Goal: Task Accomplishment & Management: Manage account settings

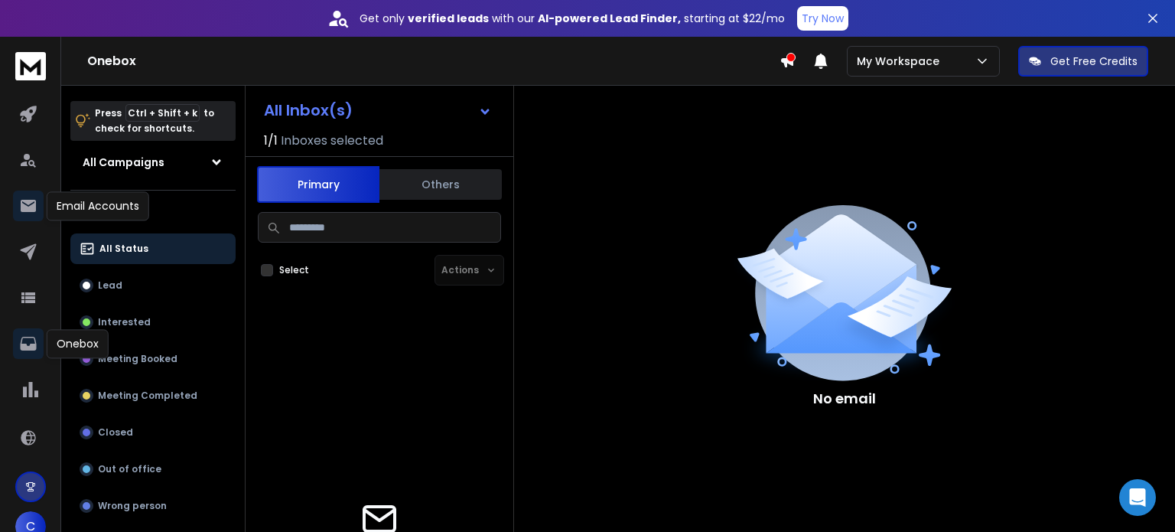
click at [15, 194] on link at bounding box center [28, 205] width 31 height 31
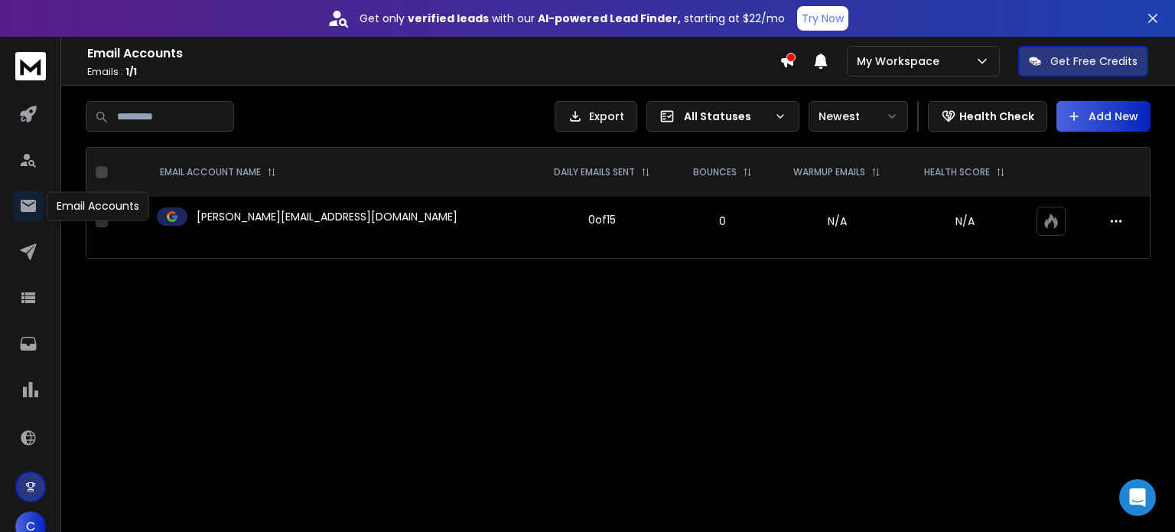
click at [21, 192] on link at bounding box center [28, 205] width 31 height 31
click at [9, 203] on div "C" at bounding box center [30, 287] width 61 height 501
click at [15, 204] on link at bounding box center [28, 205] width 31 height 31
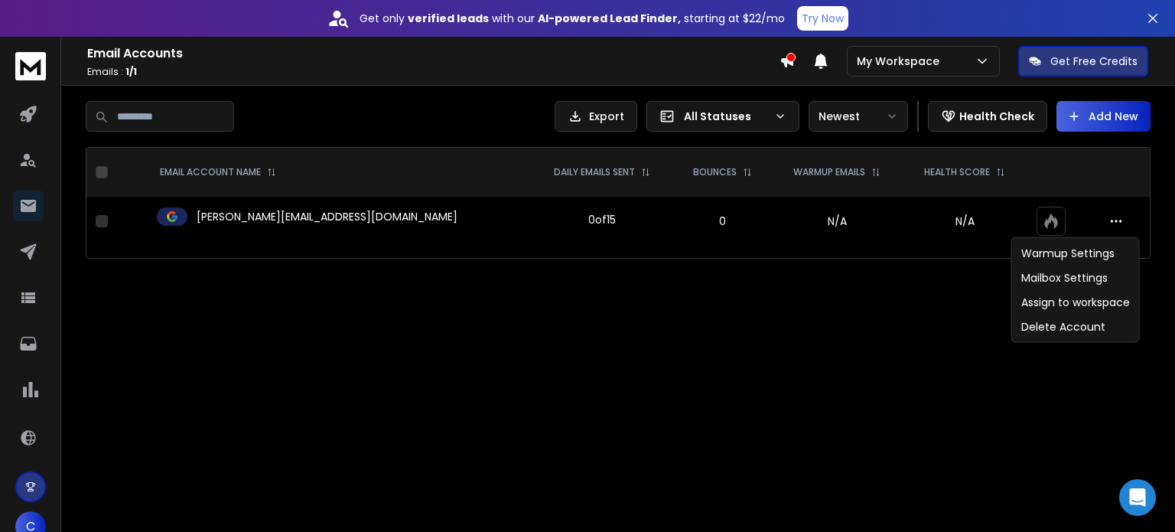
click at [1099, 220] on button at bounding box center [1116, 221] width 48 height 26
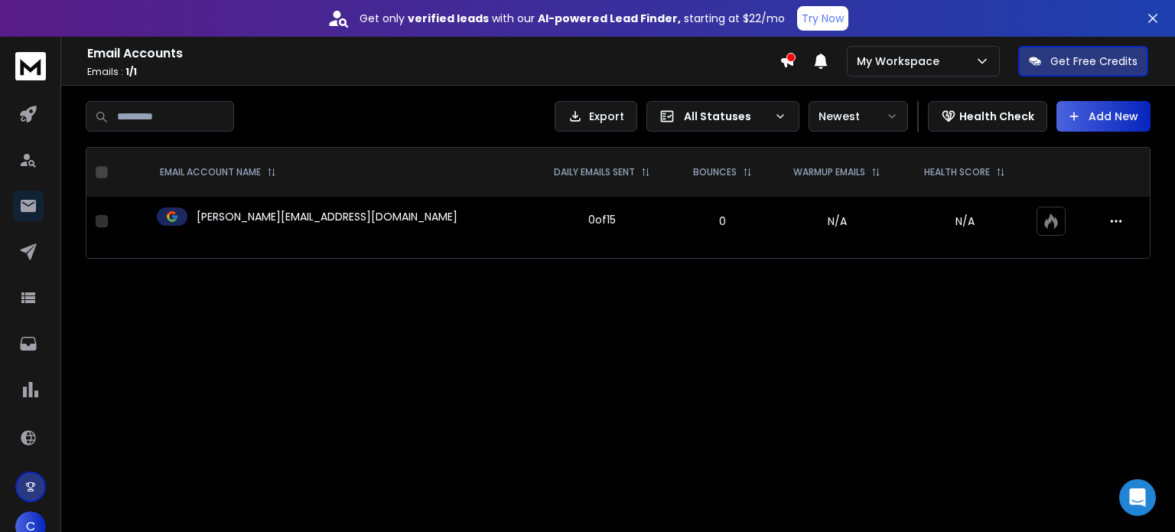
click at [1099, 220] on button at bounding box center [1116, 221] width 48 height 26
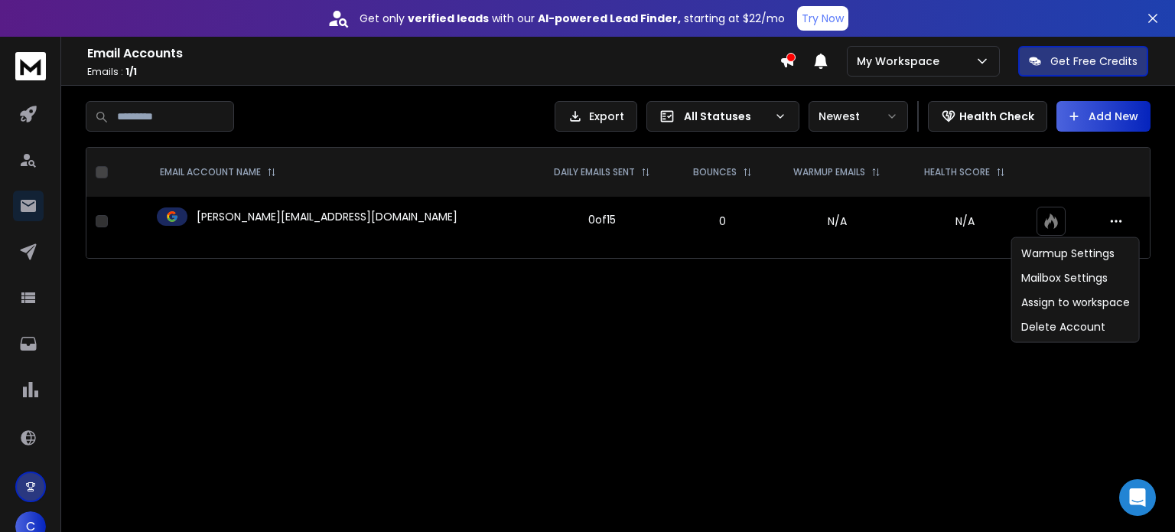
click at [1099, 220] on button at bounding box center [1116, 221] width 48 height 26
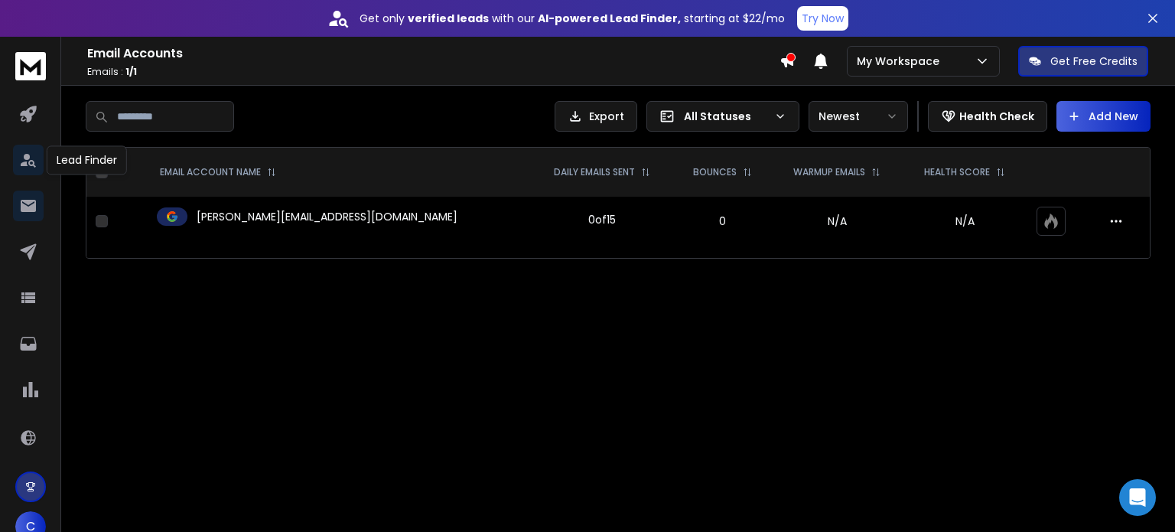
click at [24, 160] on icon at bounding box center [28, 160] width 18 height 18
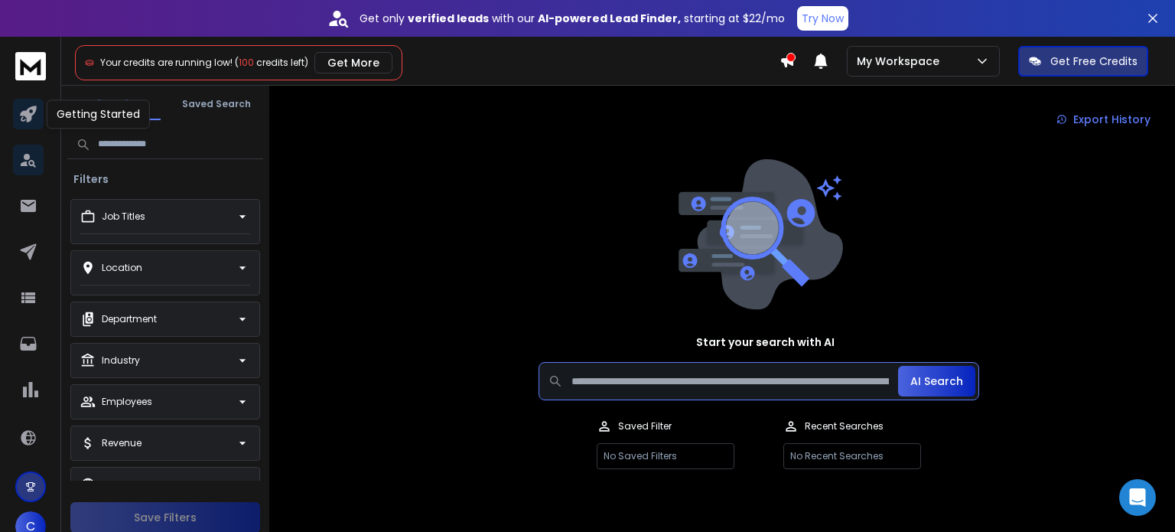
click at [24, 113] on icon at bounding box center [28, 114] width 17 height 17
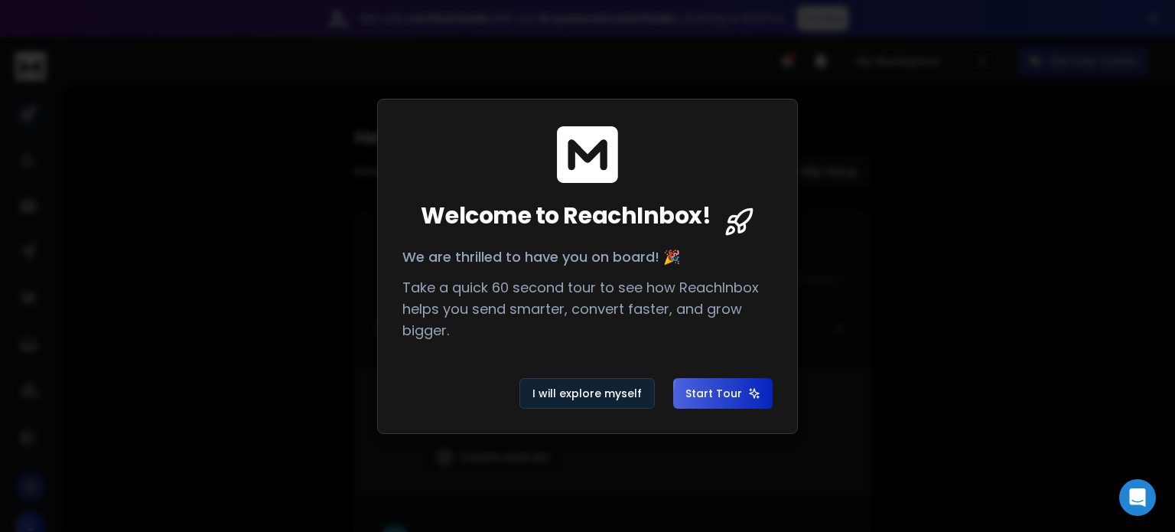
click at [604, 397] on button "I will explore myself" at bounding box center [586, 393] width 135 height 31
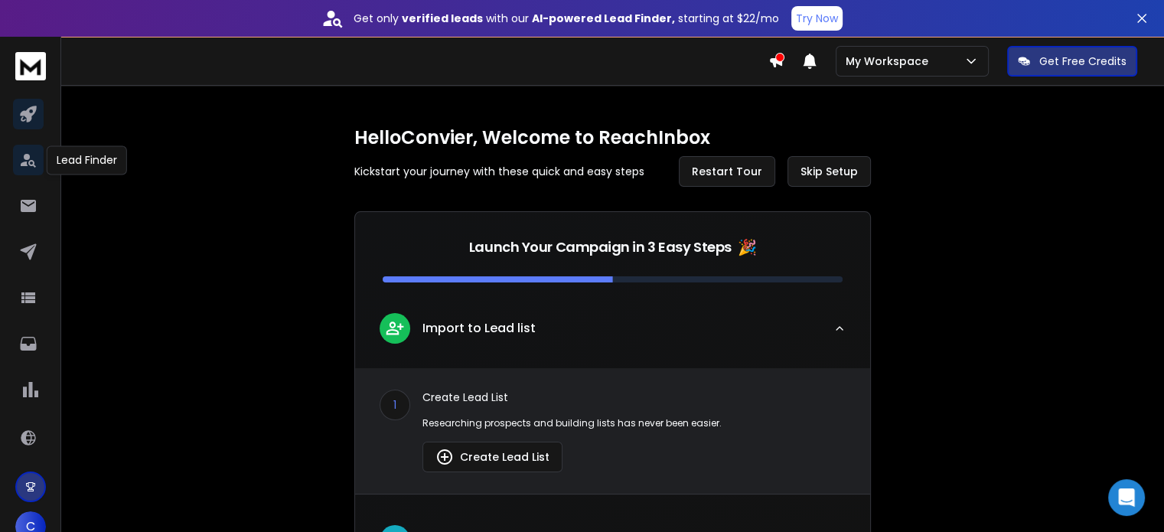
click at [37, 171] on link at bounding box center [28, 160] width 31 height 31
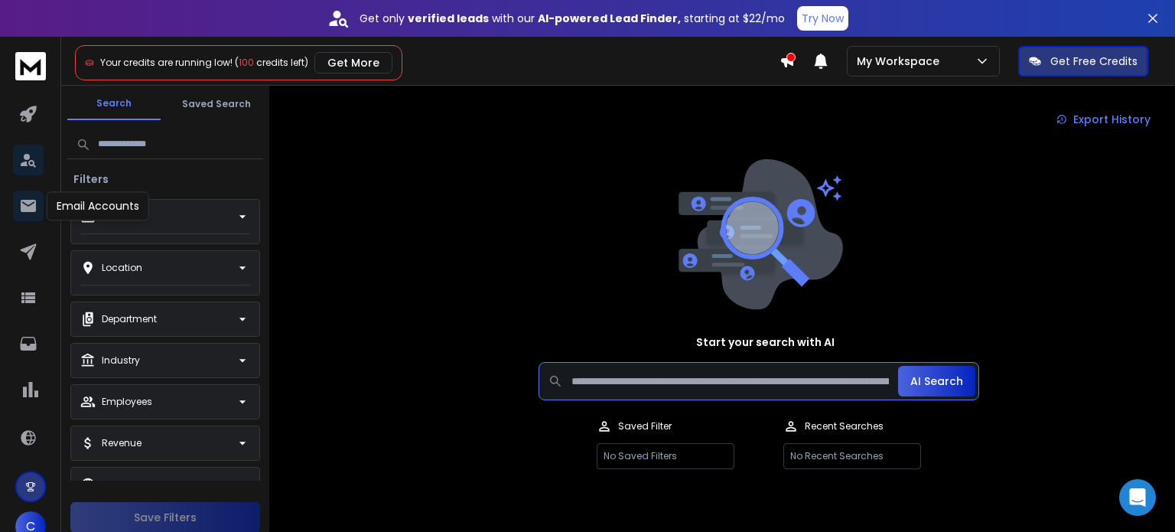
click at [17, 198] on link at bounding box center [28, 205] width 31 height 31
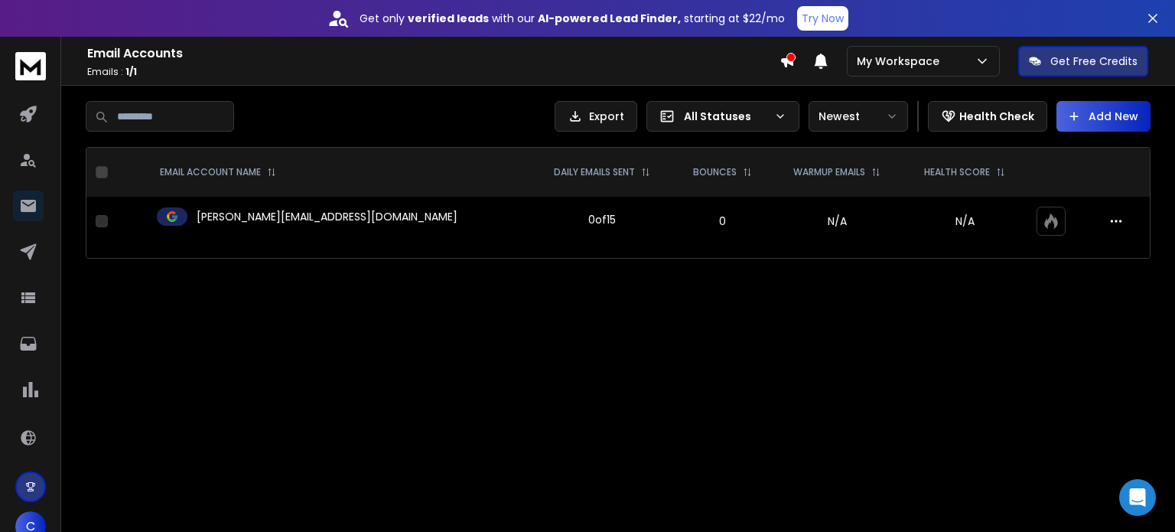
click at [1151, 12] on icon at bounding box center [1153, 18] width 14 height 14
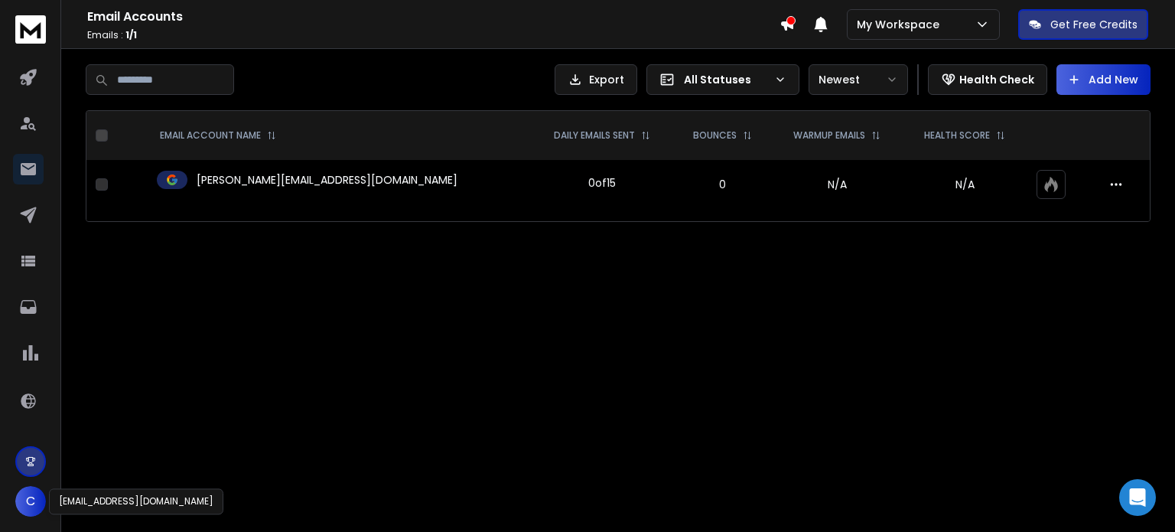
click at [26, 500] on span "C" at bounding box center [30, 501] width 31 height 31
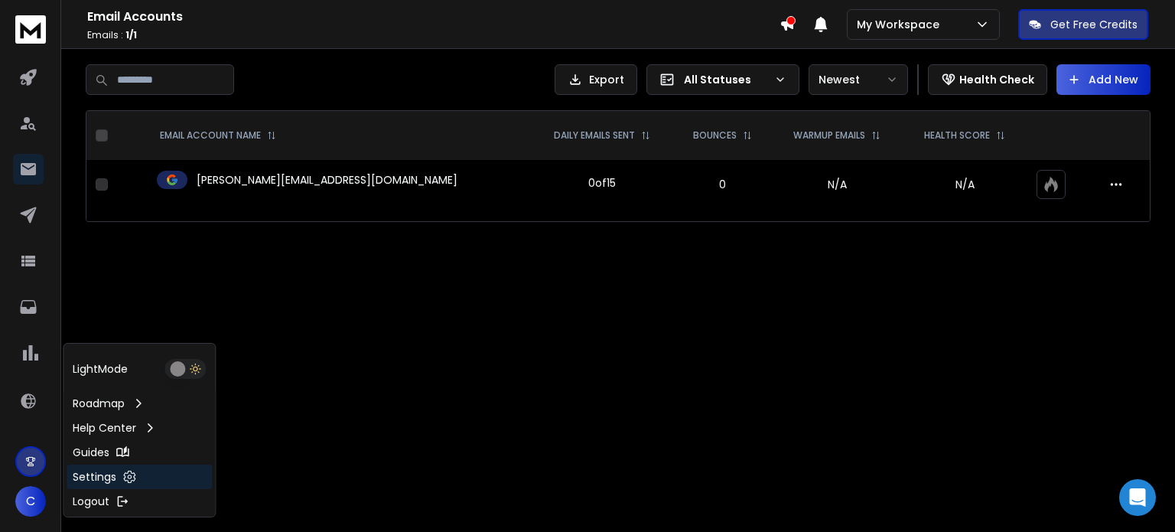
click at [103, 480] on p "Settings" at bounding box center [95, 476] width 44 height 15
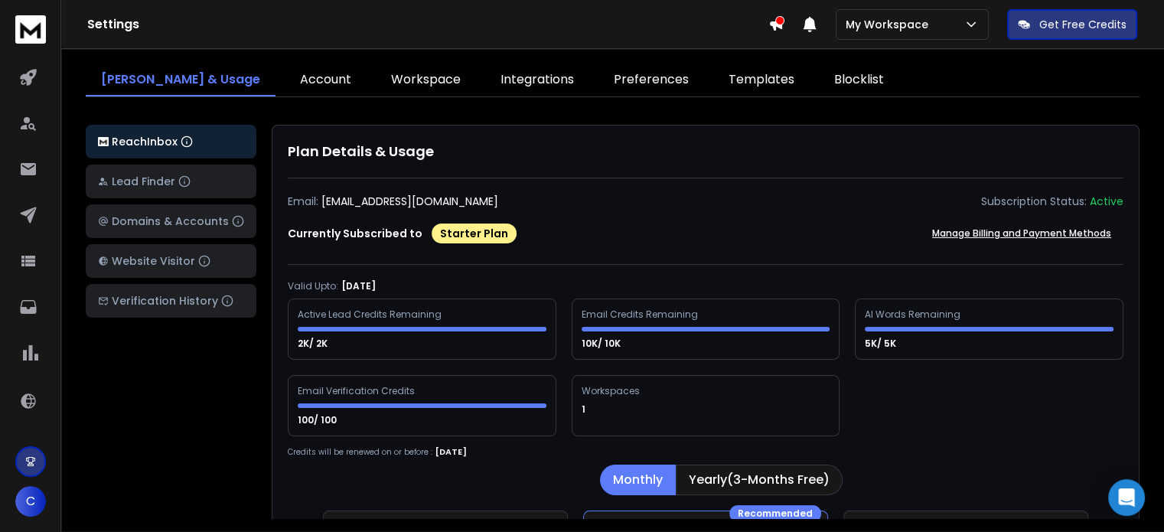
click at [285, 87] on link "Account" at bounding box center [326, 80] width 82 height 32
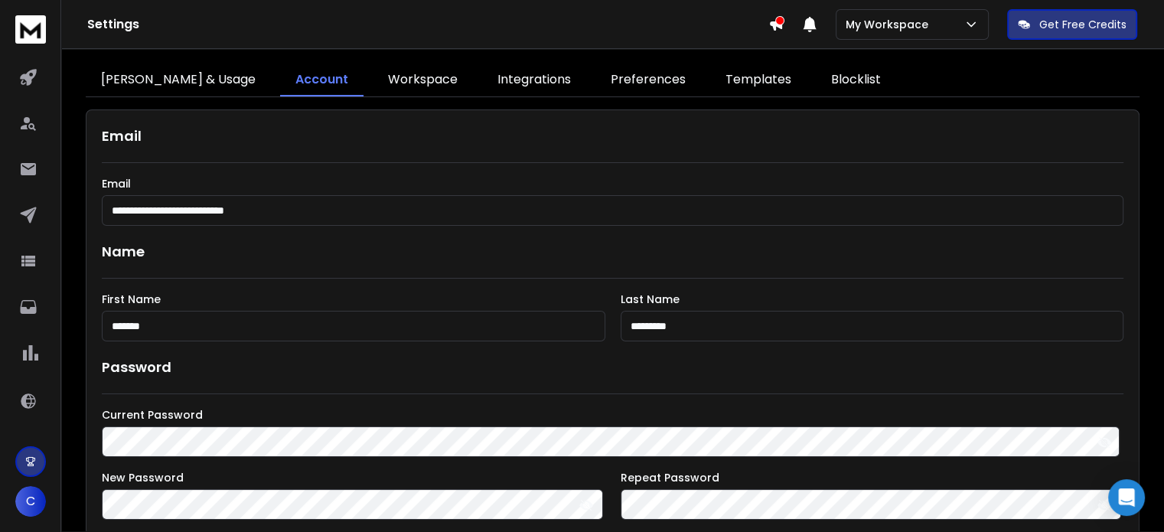
scroll to position [4, 0]
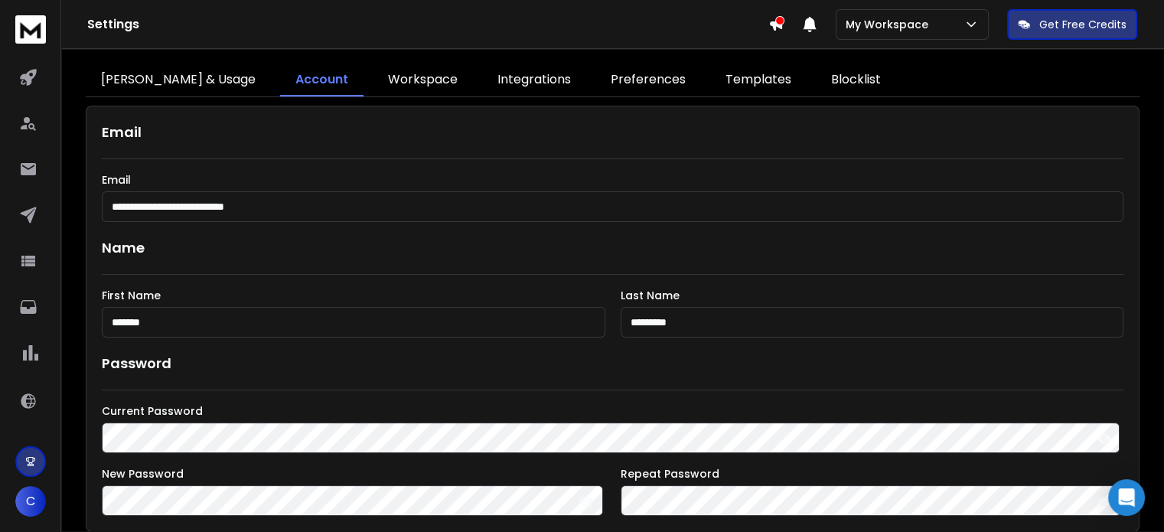
click at [373, 80] on link "Workspace" at bounding box center [423, 80] width 100 height 32
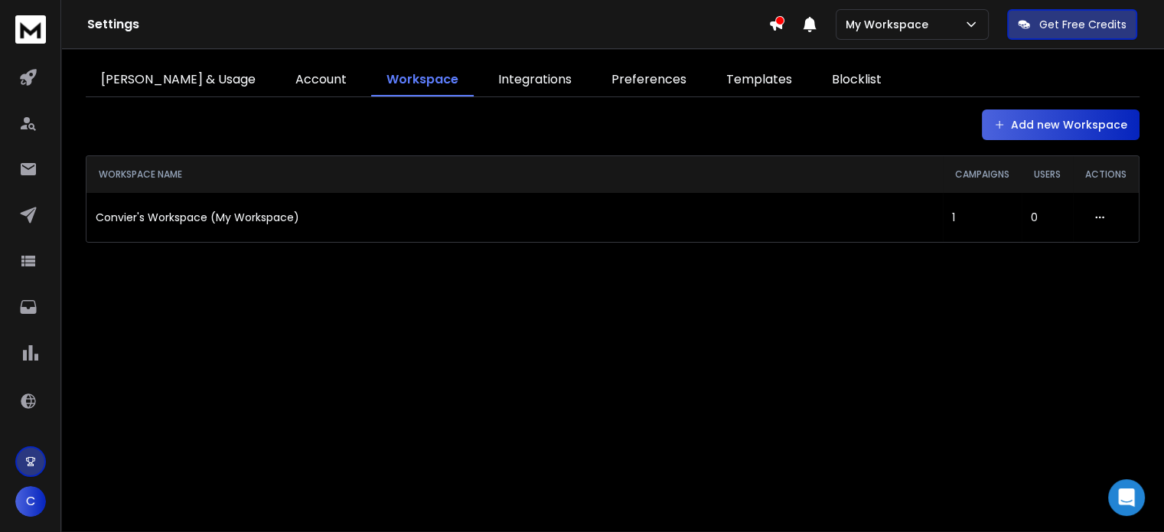
click at [483, 70] on link "Integrations" at bounding box center [535, 80] width 104 height 32
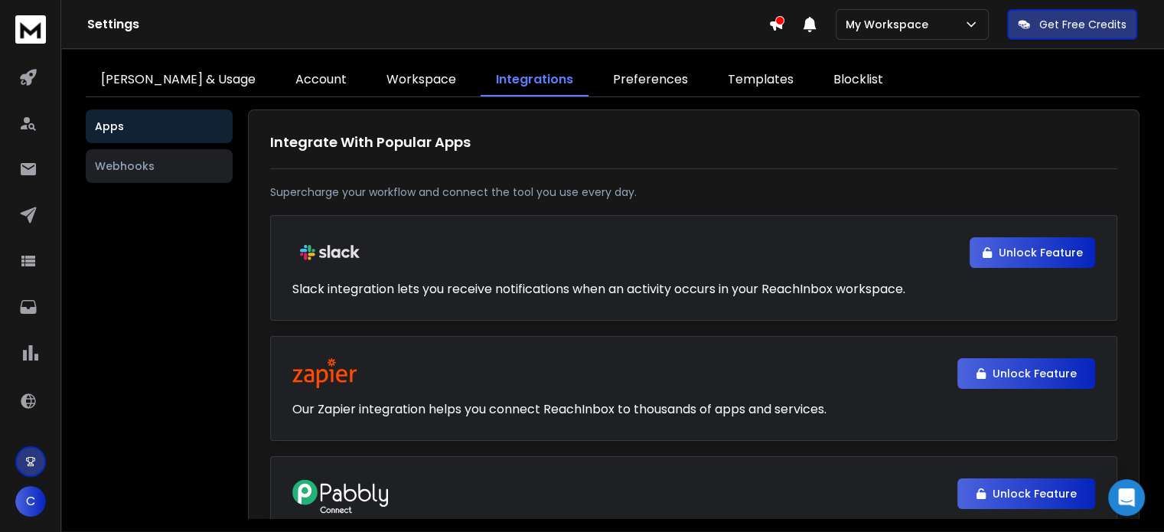
click at [597, 73] on link "Preferences" at bounding box center [650, 80] width 106 height 32
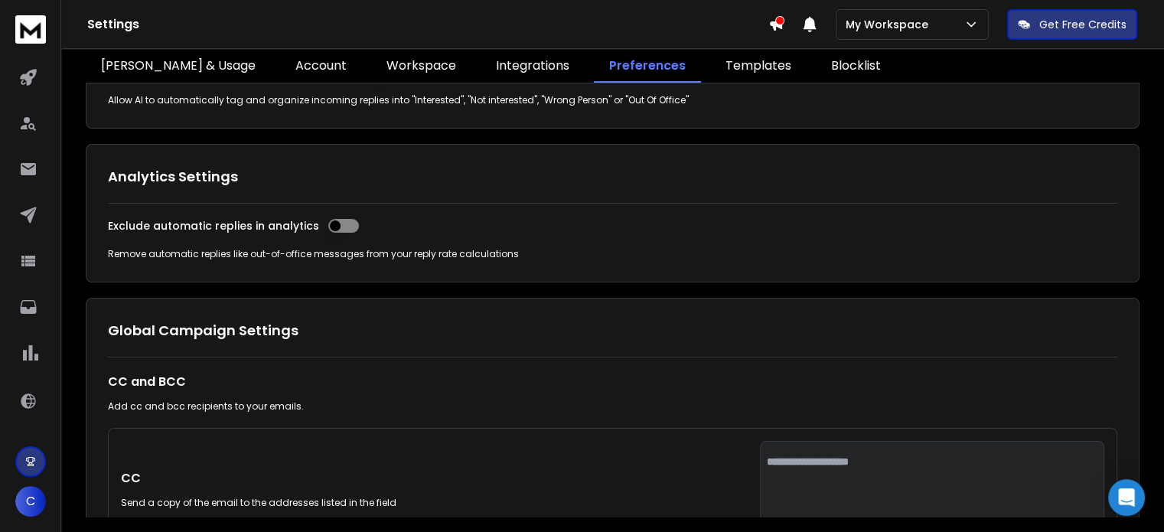
scroll to position [428, 0]
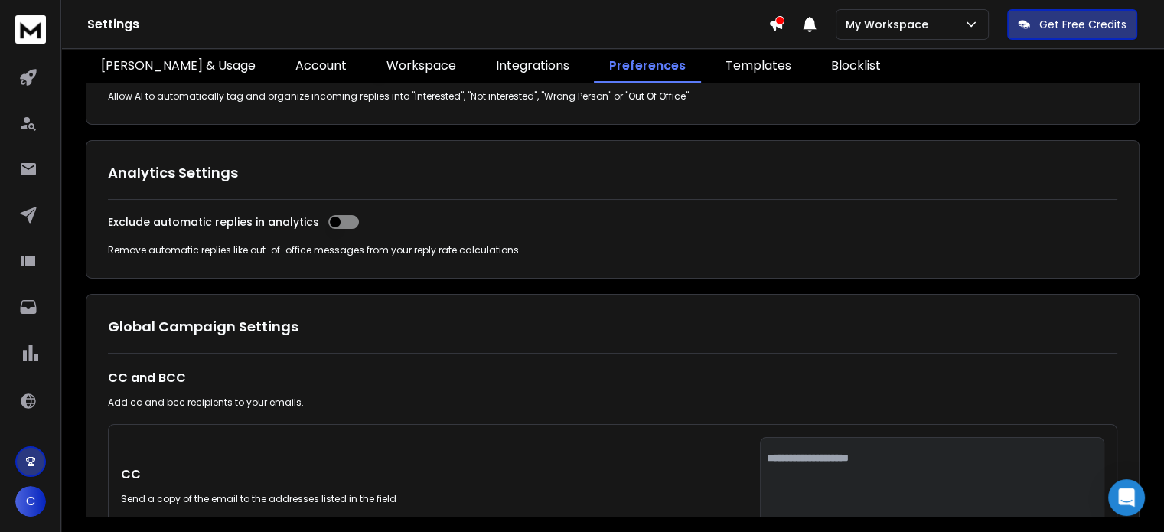
click at [710, 72] on link "Templates" at bounding box center [758, 66] width 96 height 32
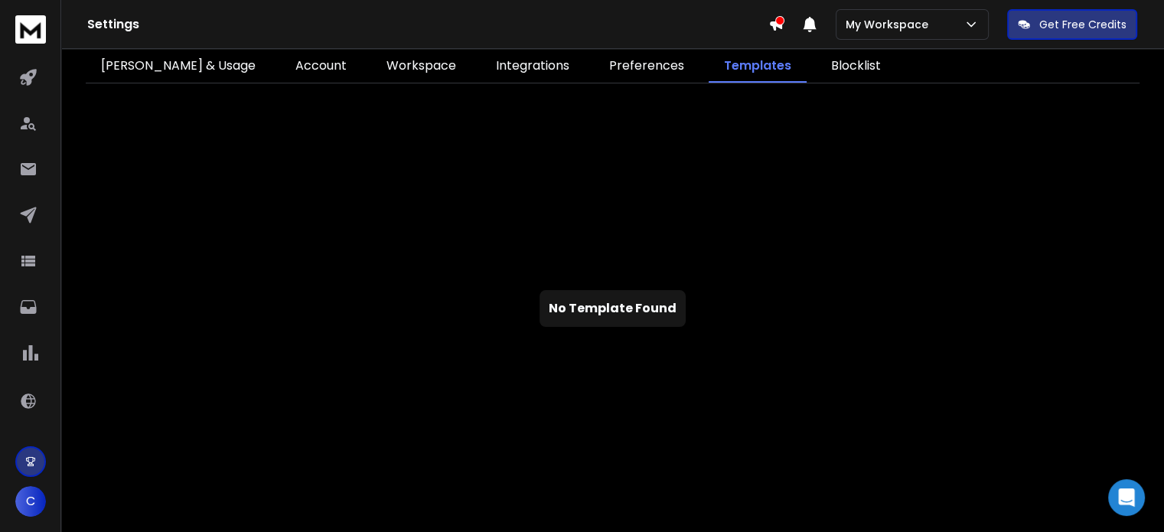
click at [816, 66] on link "Blocklist" at bounding box center [856, 66] width 80 height 32
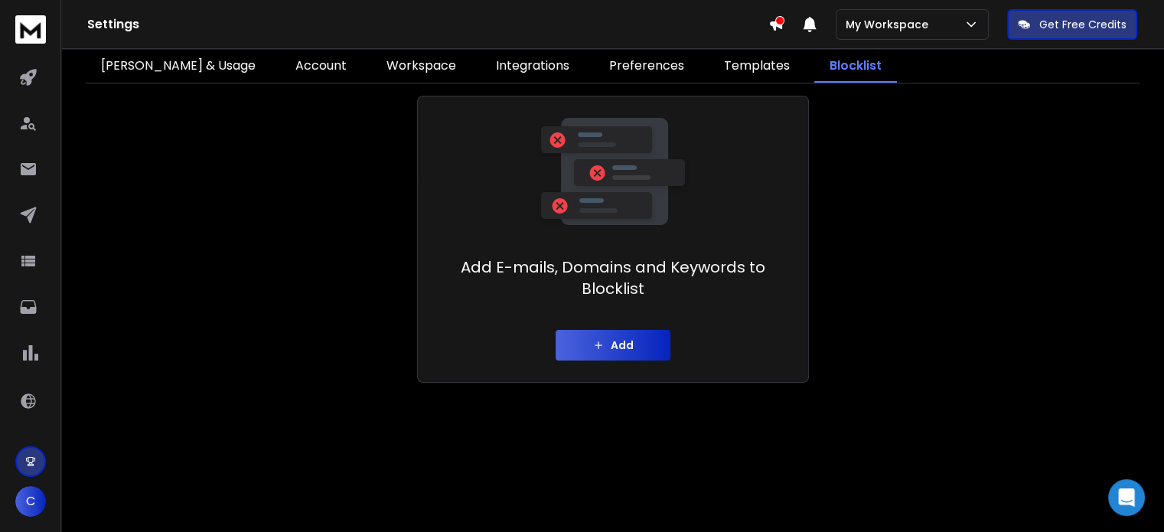
click at [280, 62] on link "Account" at bounding box center [321, 66] width 82 height 32
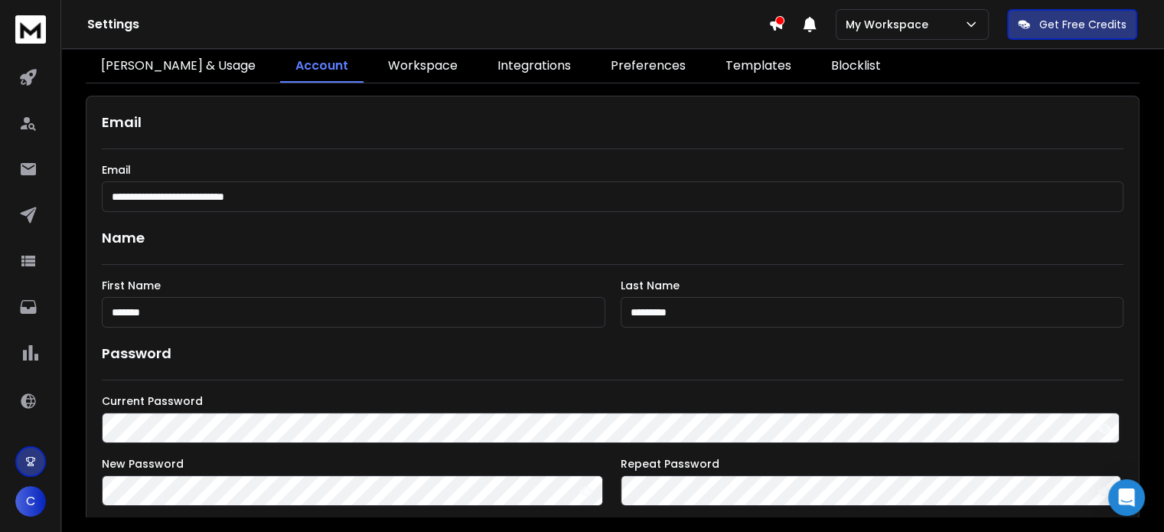
click at [171, 55] on link "[PERSON_NAME] & Usage" at bounding box center [178, 66] width 185 height 32
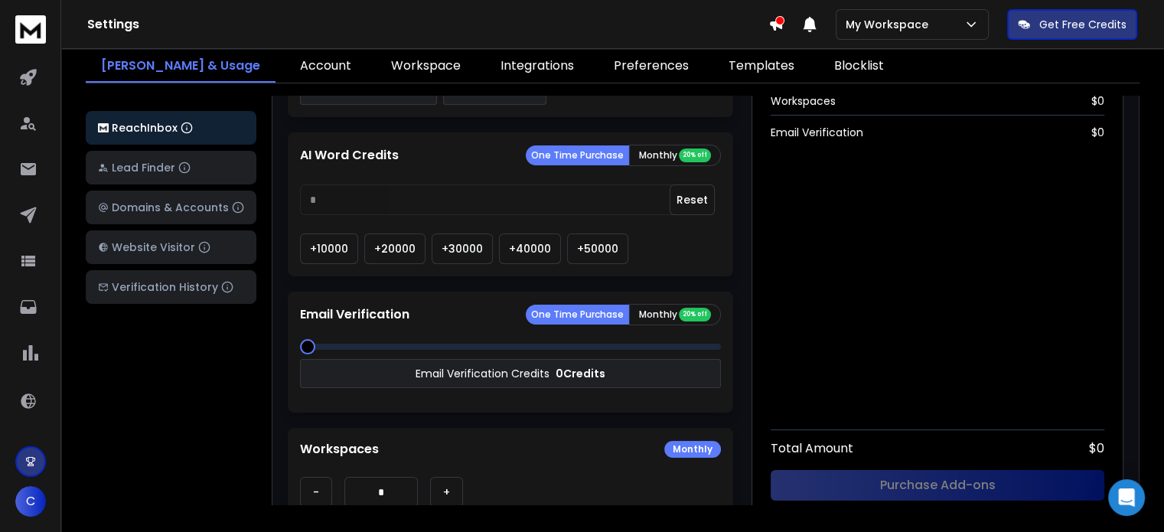
scroll to position [975, 0]
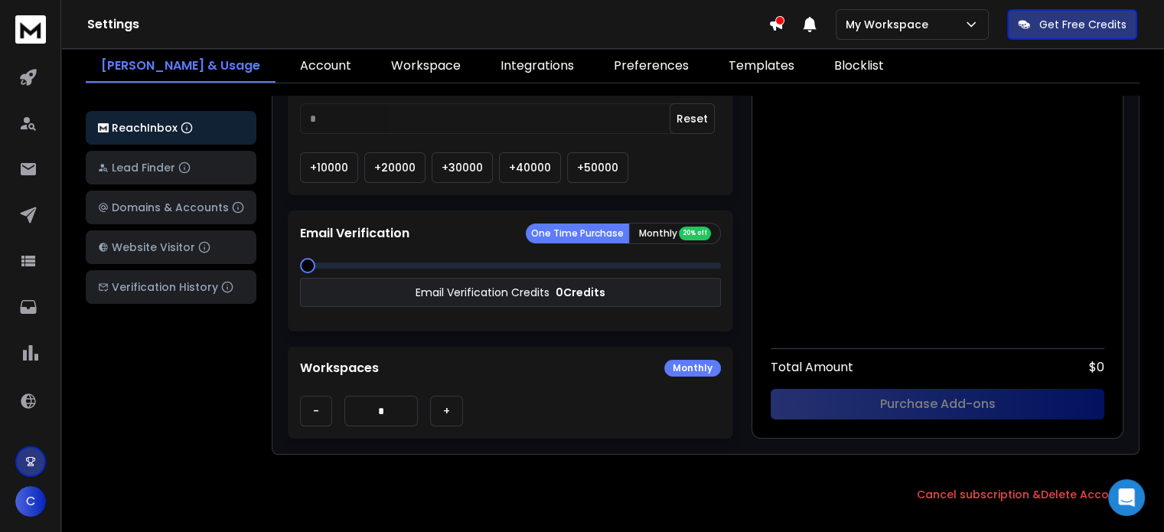
click at [3, 152] on div "C" at bounding box center [30, 266] width 61 height 532
click at [41, 31] on img at bounding box center [30, 29] width 31 height 28
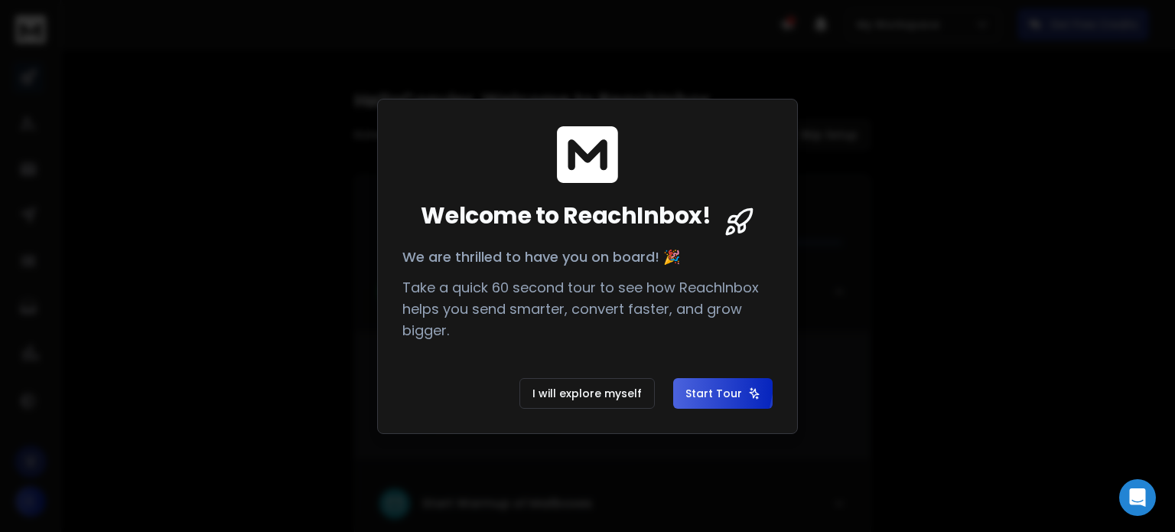
click at [724, 400] on span "Start Tour" at bounding box center [722, 393] width 75 height 15
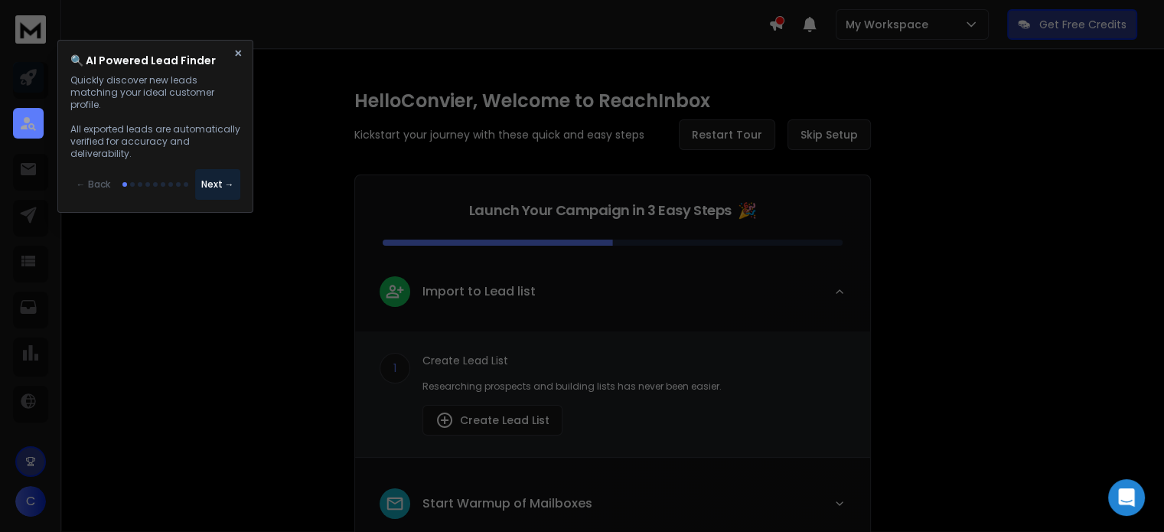
click at [216, 178] on button "Next →" at bounding box center [217, 184] width 45 height 31
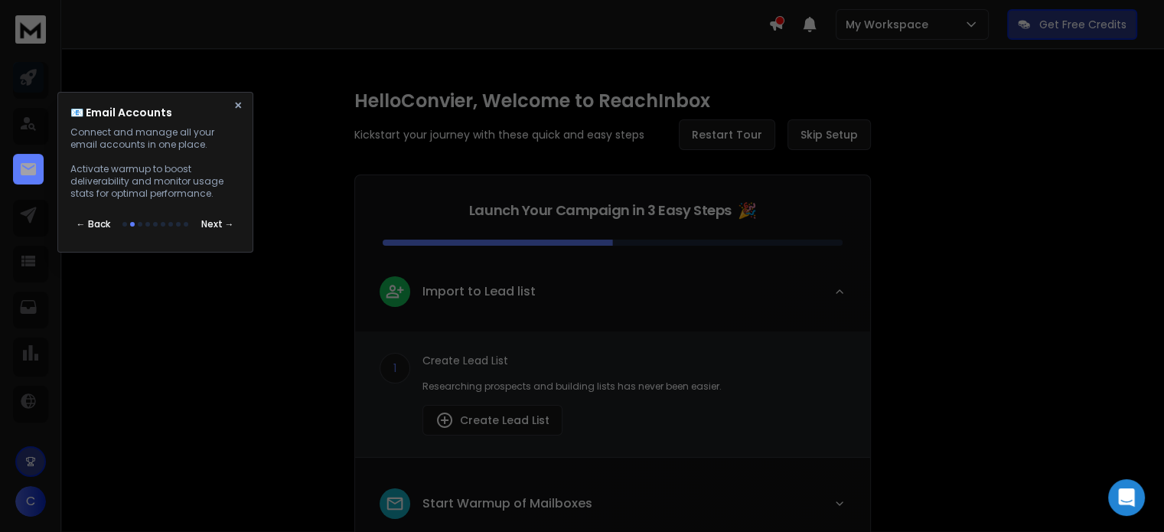
click at [216, 178] on p "Connect and manage all your email accounts in one place. Activate warmup to boo…" at bounding box center [155, 162] width 170 height 73
click at [233, 106] on div "📧 Email Accounts ×" at bounding box center [155, 112] width 170 height 15
click at [241, 103] on button "×" at bounding box center [238, 106] width 10 height 14
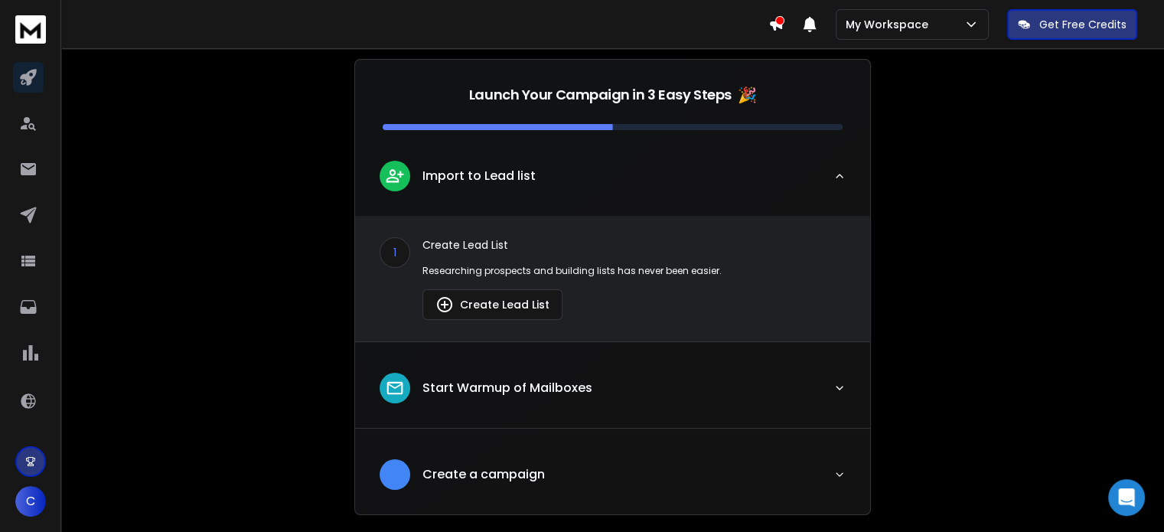
scroll to position [138, 0]
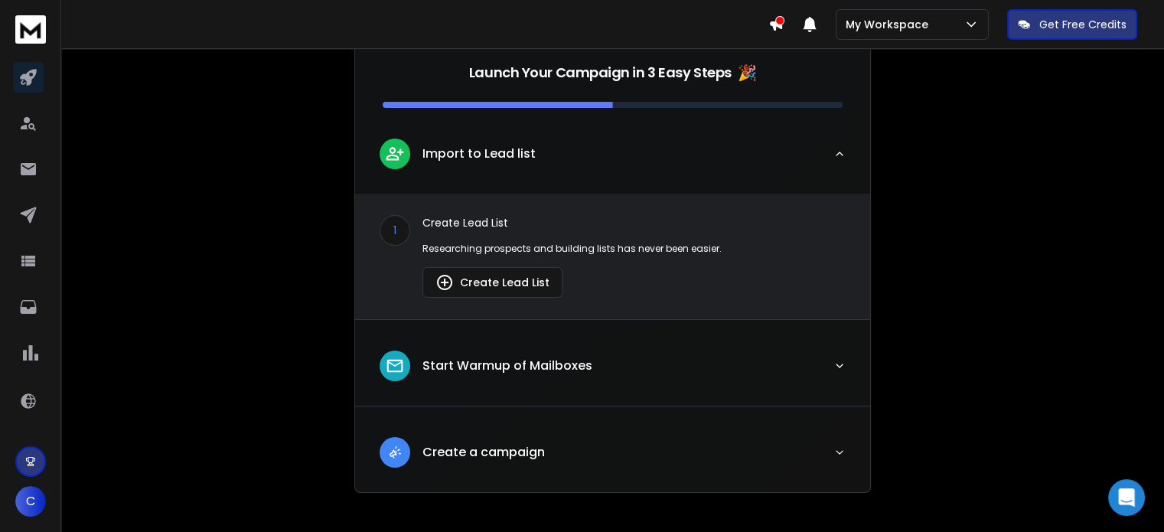
click at [565, 360] on p "Start Warmup of Mailboxes" at bounding box center [507, 365] width 170 height 18
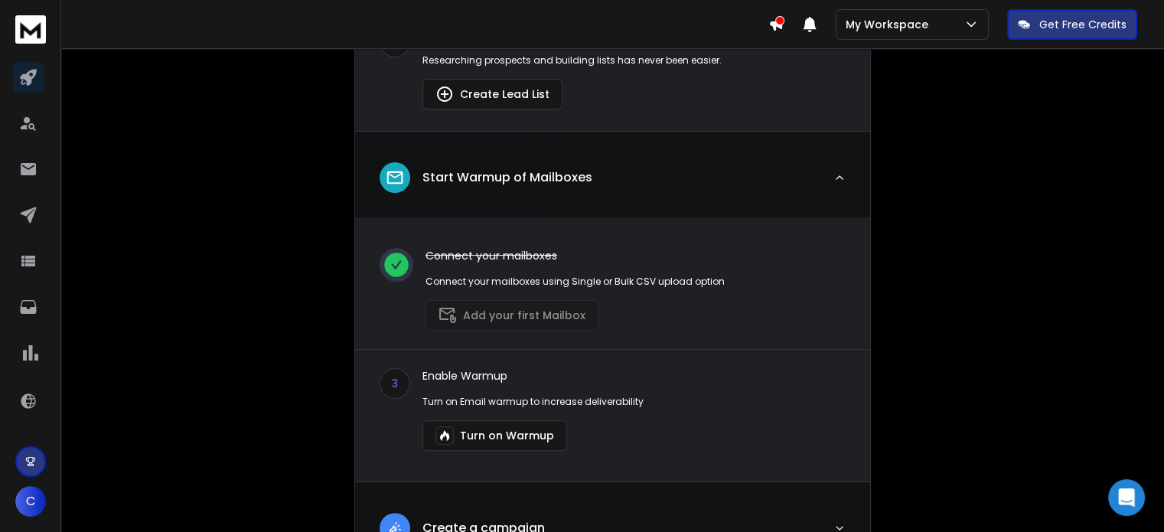
scroll to position [327, 0]
click at [739, 184] on button "Start Warmup of Mailboxes" at bounding box center [612, 182] width 515 height 67
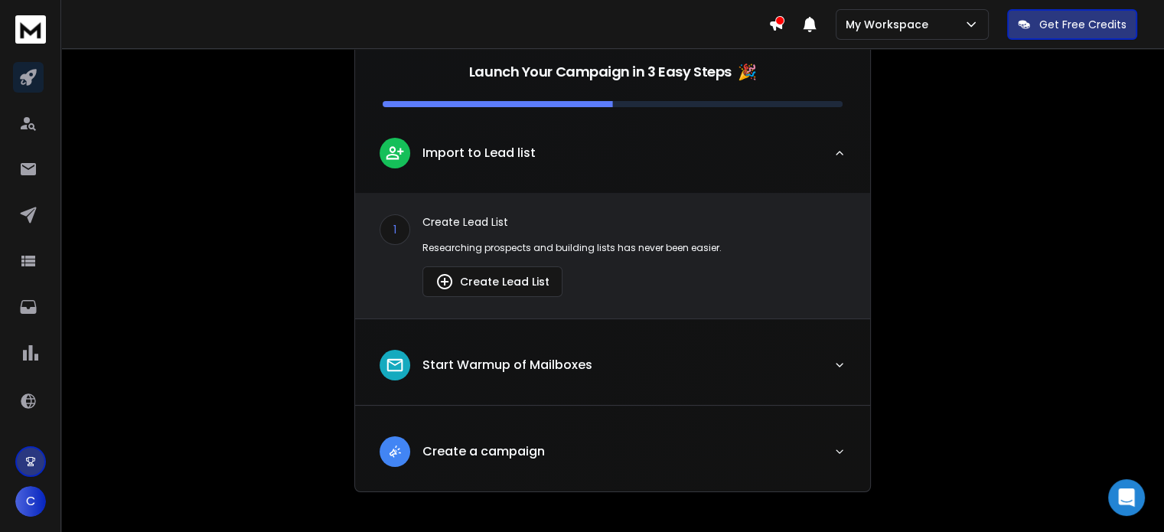
scroll to position [138, 0]
click at [24, 181] on link at bounding box center [28, 169] width 31 height 31
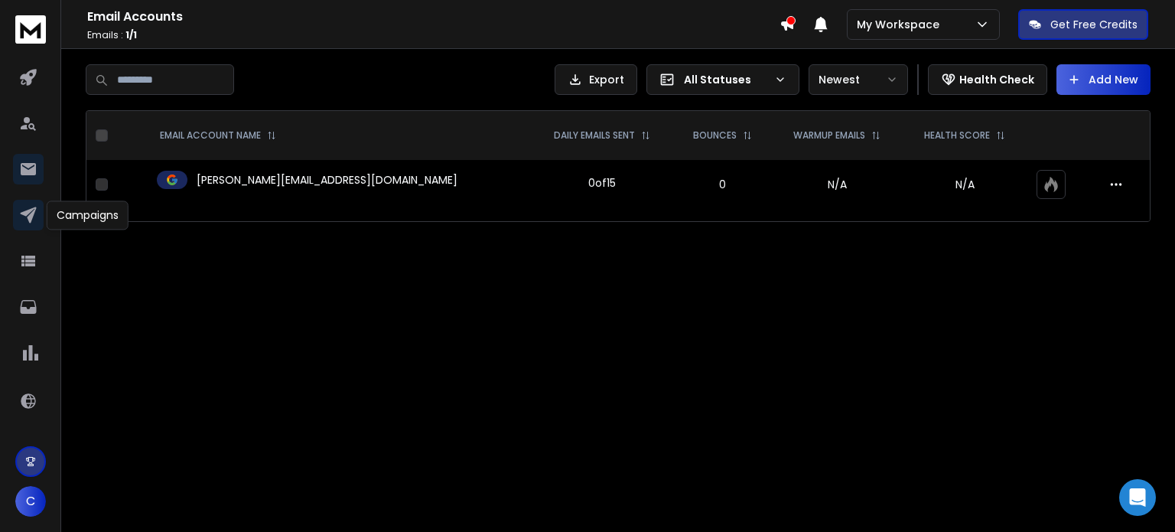
click at [34, 219] on icon at bounding box center [28, 215] width 18 height 18
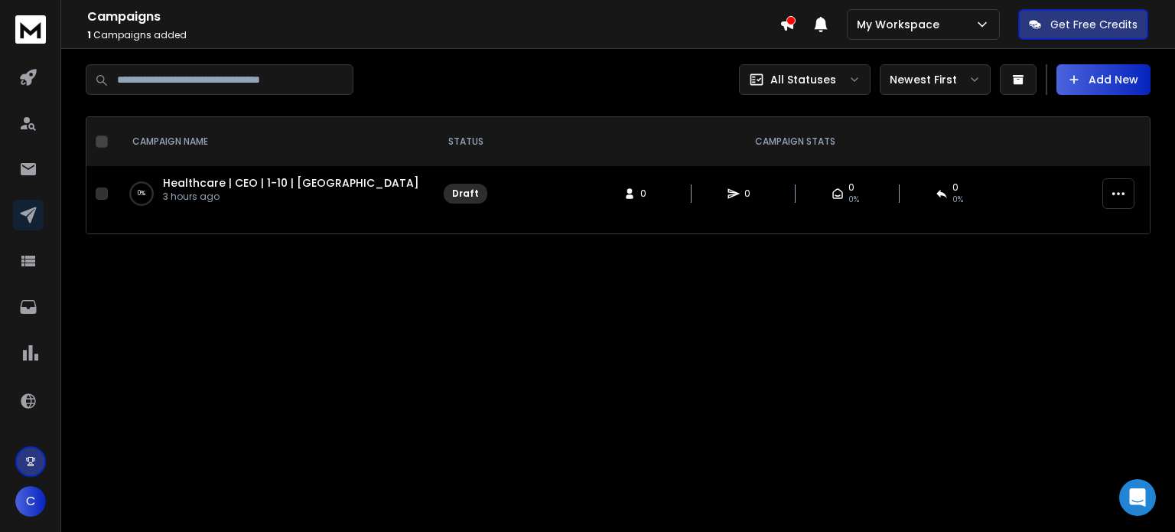
click at [1111, 190] on icon "button" at bounding box center [1118, 193] width 15 height 15
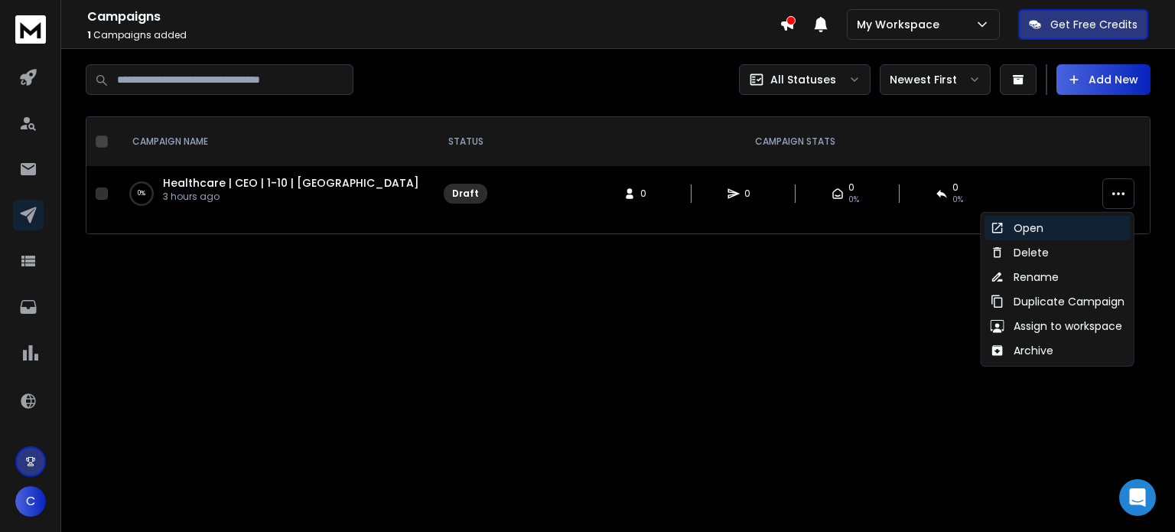
click at [211, 180] on span "Healthcare | CEO | 1-10 | [GEOGRAPHIC_DATA]" at bounding box center [291, 182] width 256 height 15
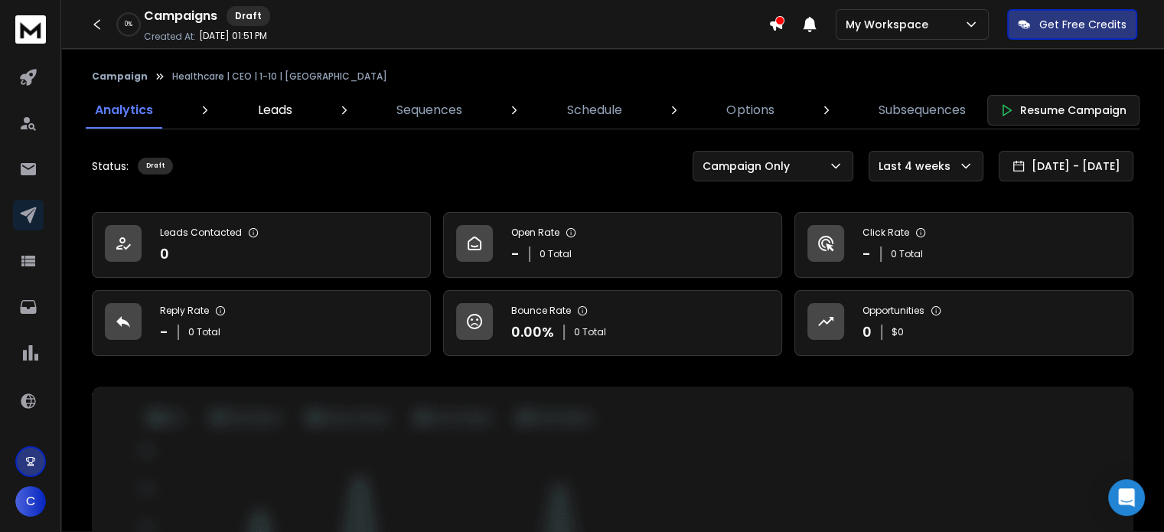
click at [269, 111] on p "Leads" at bounding box center [275, 110] width 34 height 18
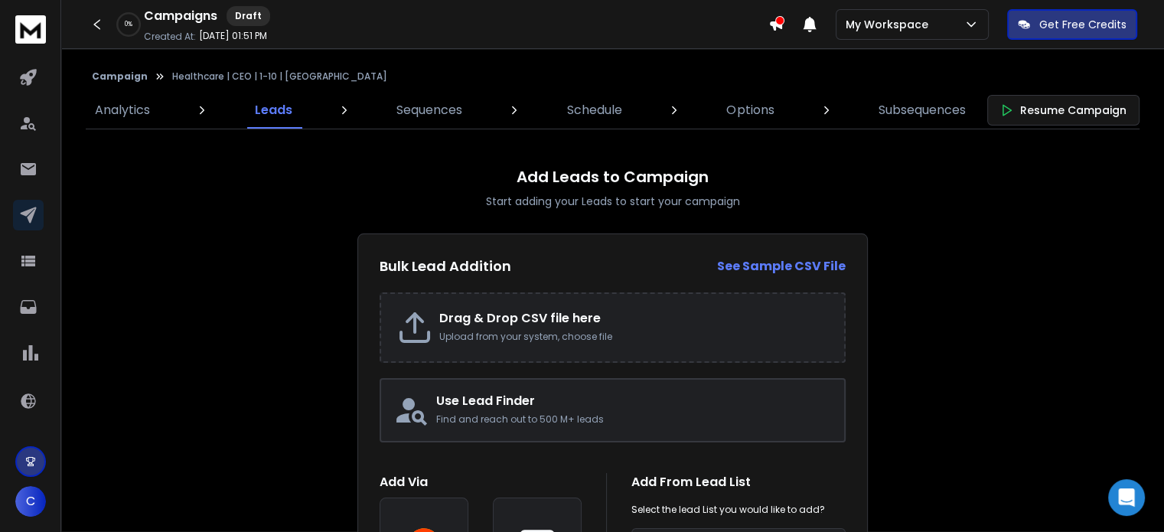
click at [535, 312] on h2 "Drag & Drop CSV file here" at bounding box center [633, 318] width 389 height 18
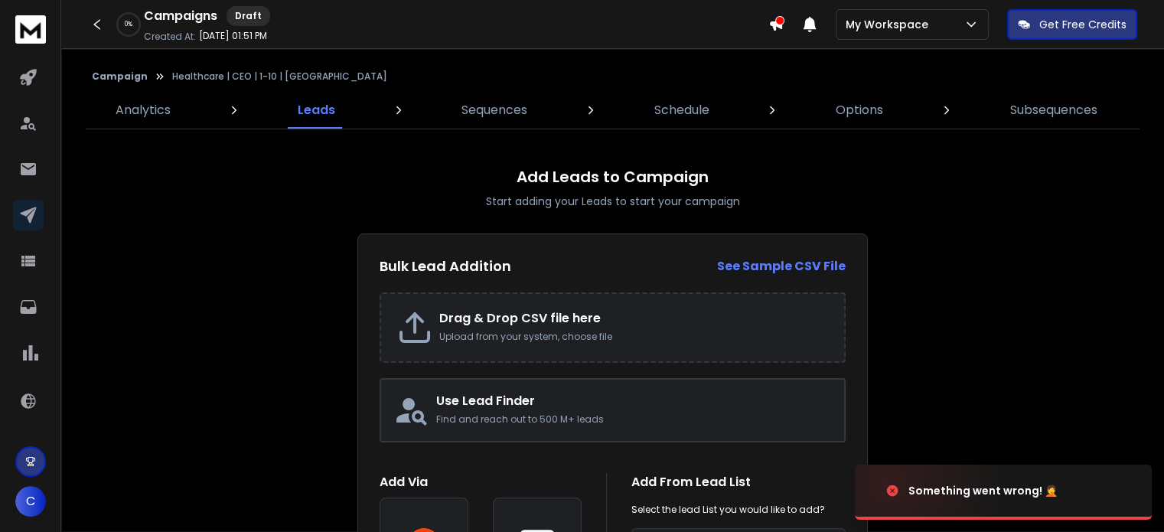
type input "**********"
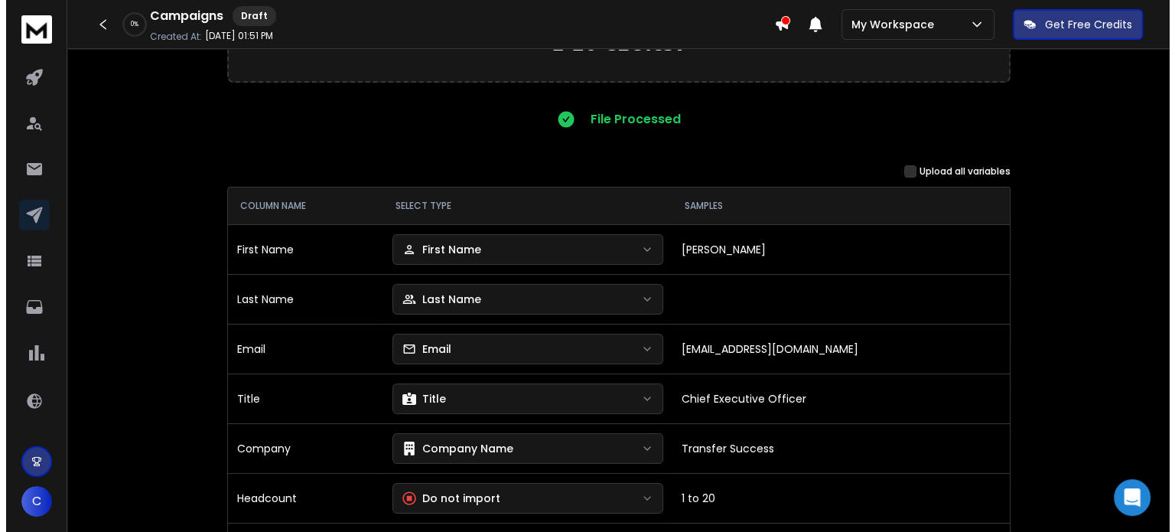
scroll to position [150, 0]
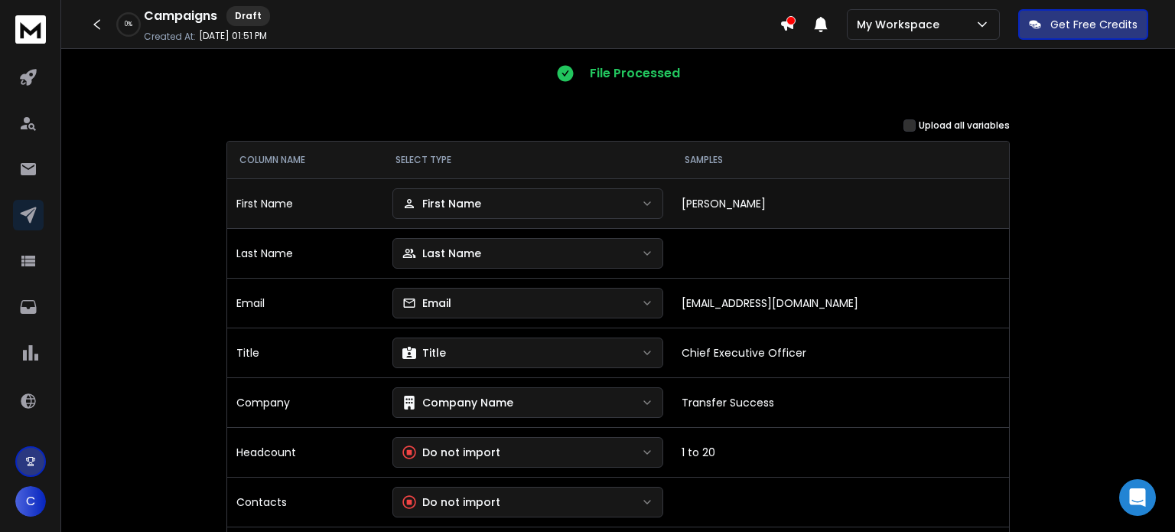
click at [555, 201] on button "First Name" at bounding box center [527, 203] width 271 height 31
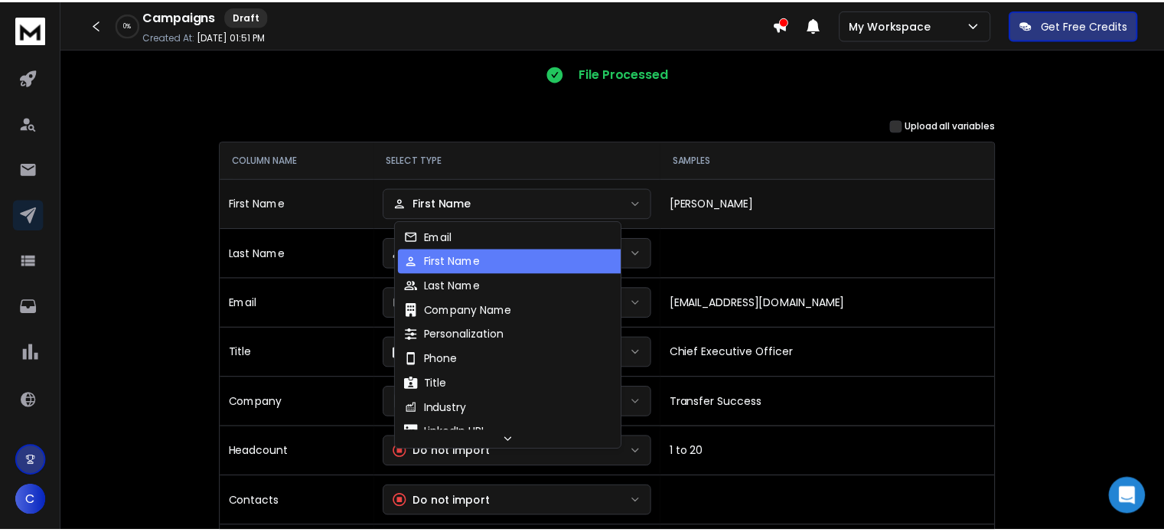
scroll to position [0, 3]
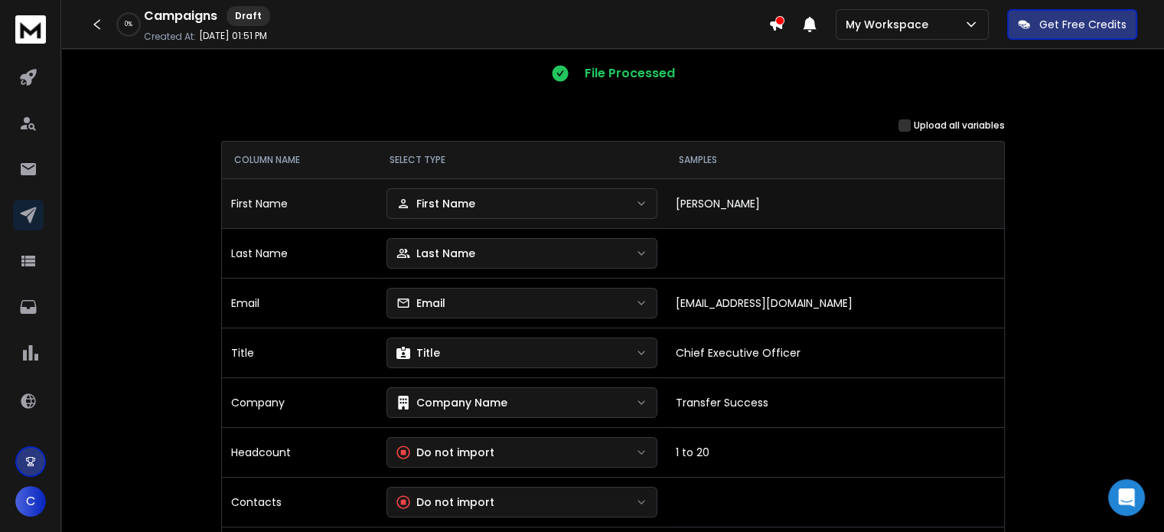
click at [555, 201] on button "First Name" at bounding box center [521, 203] width 271 height 31
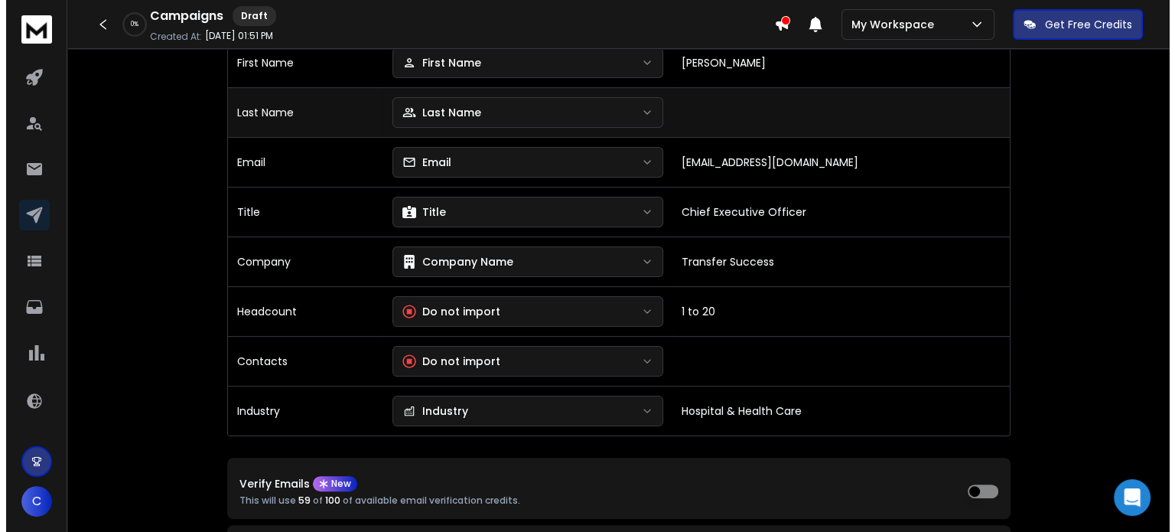
scroll to position [300, 0]
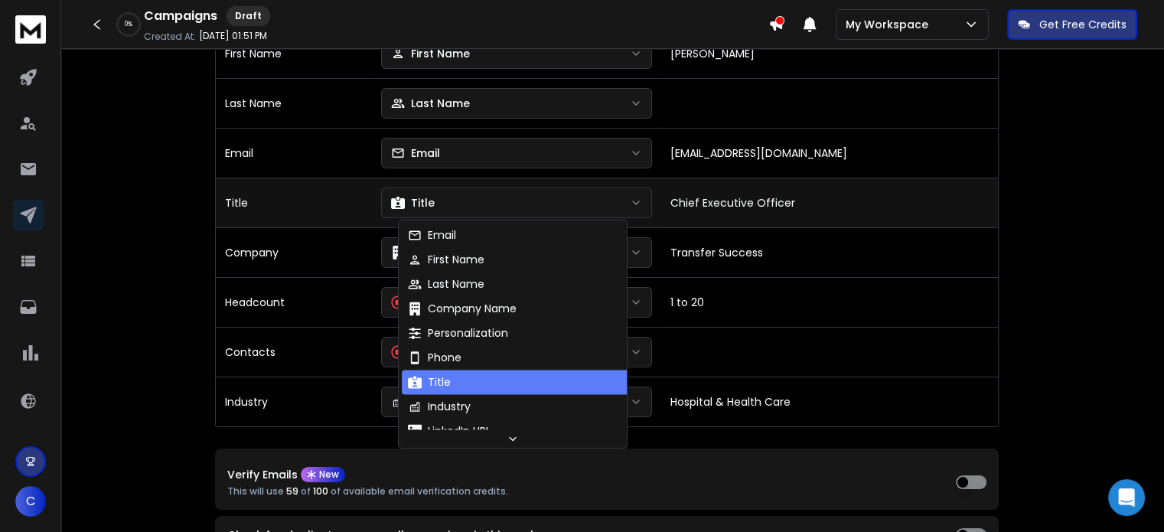
click at [530, 203] on button "Title" at bounding box center [516, 202] width 271 height 31
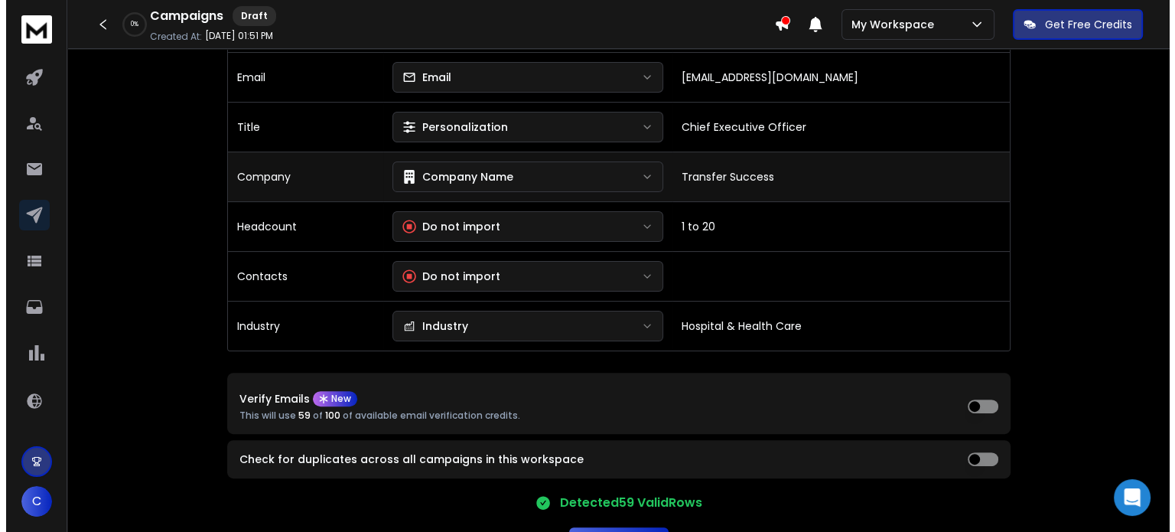
scroll to position [389, 0]
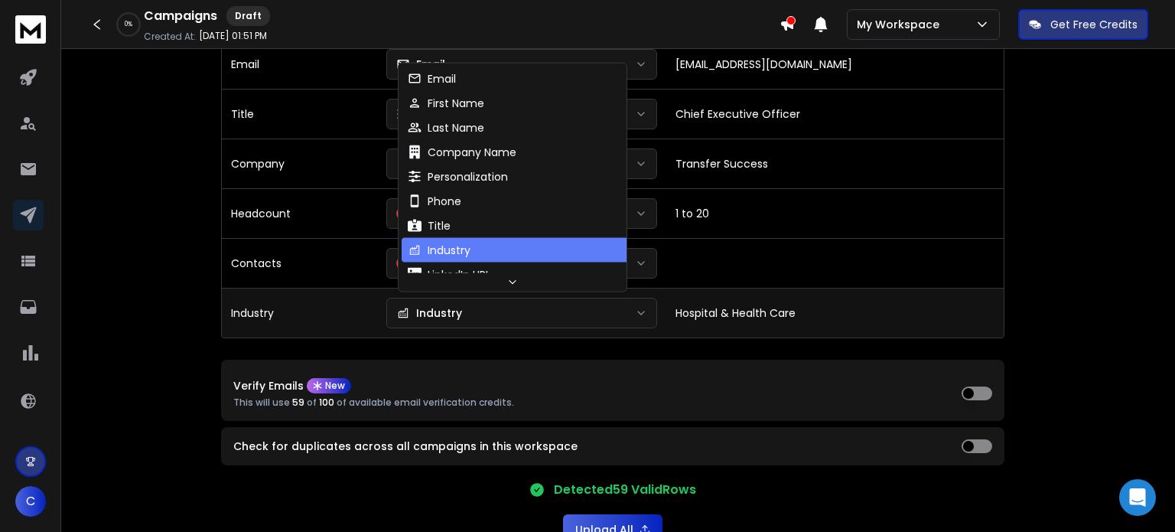
click at [621, 311] on button "Industry" at bounding box center [521, 313] width 271 height 31
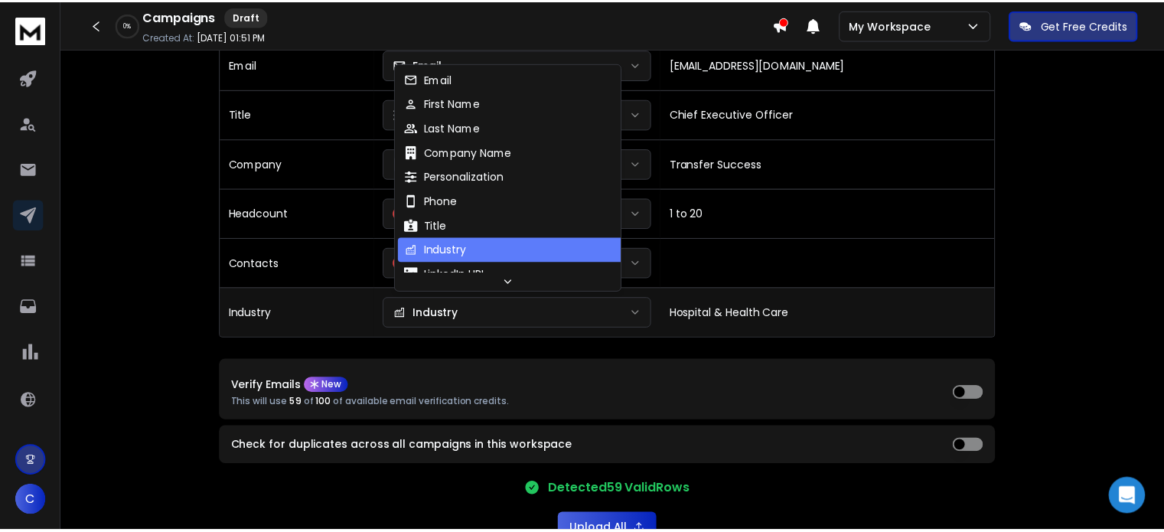
scroll to position [0, 3]
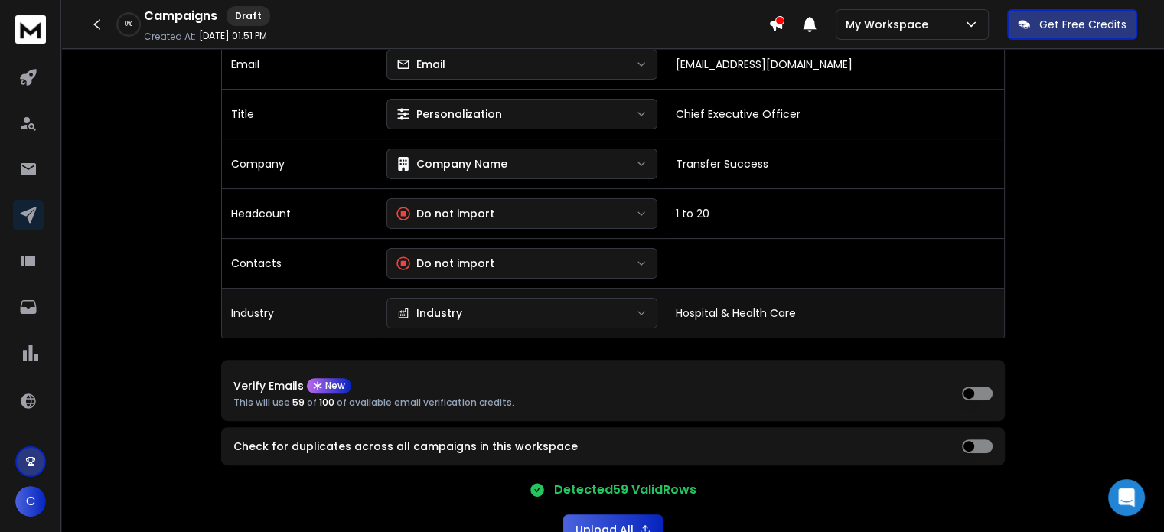
click at [614, 313] on button "Industry" at bounding box center [521, 313] width 271 height 31
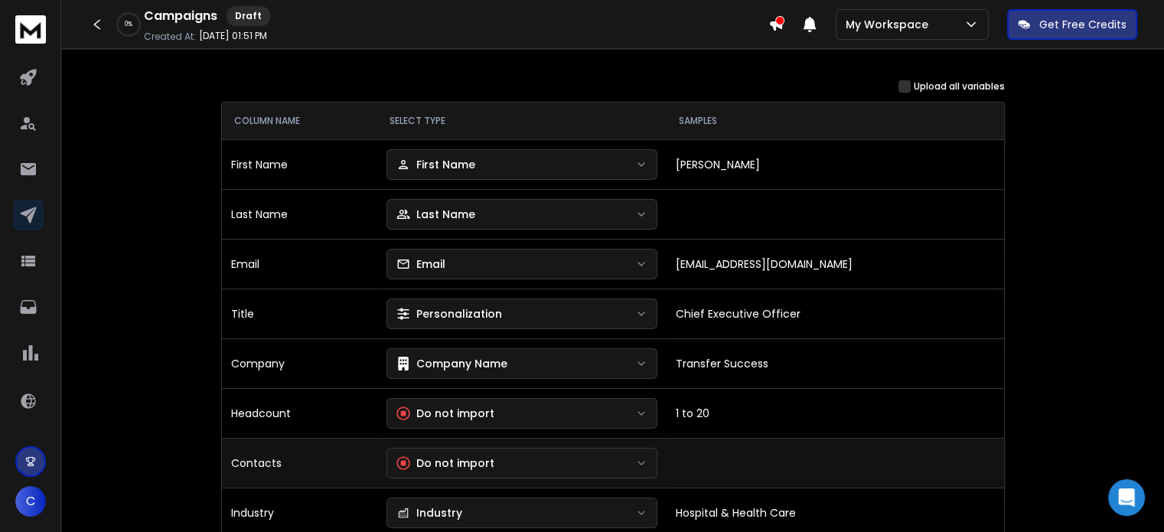
scroll to position [423, 0]
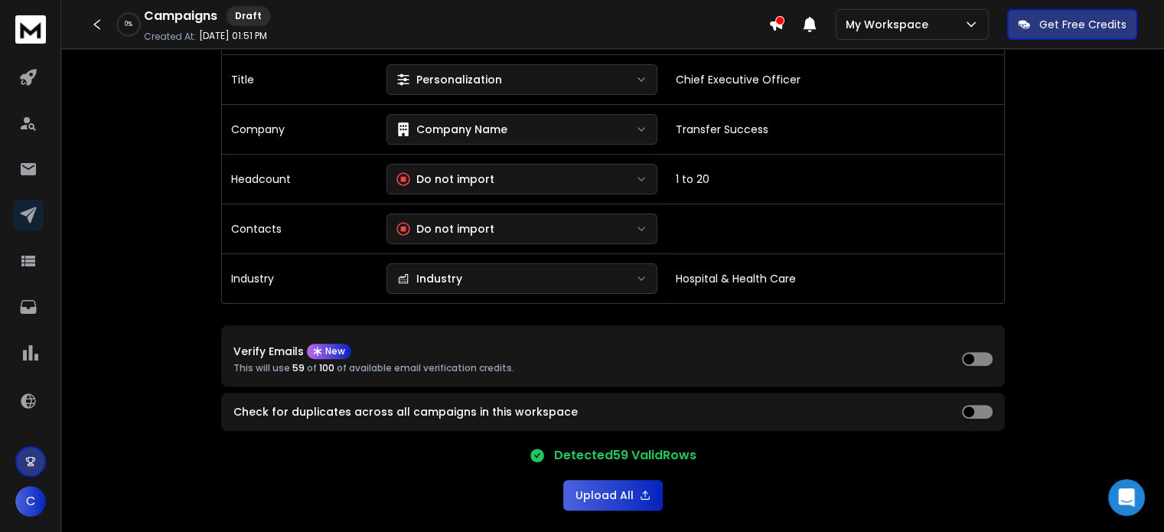
click at [604, 487] on button "Upload All" at bounding box center [612, 495] width 99 height 31
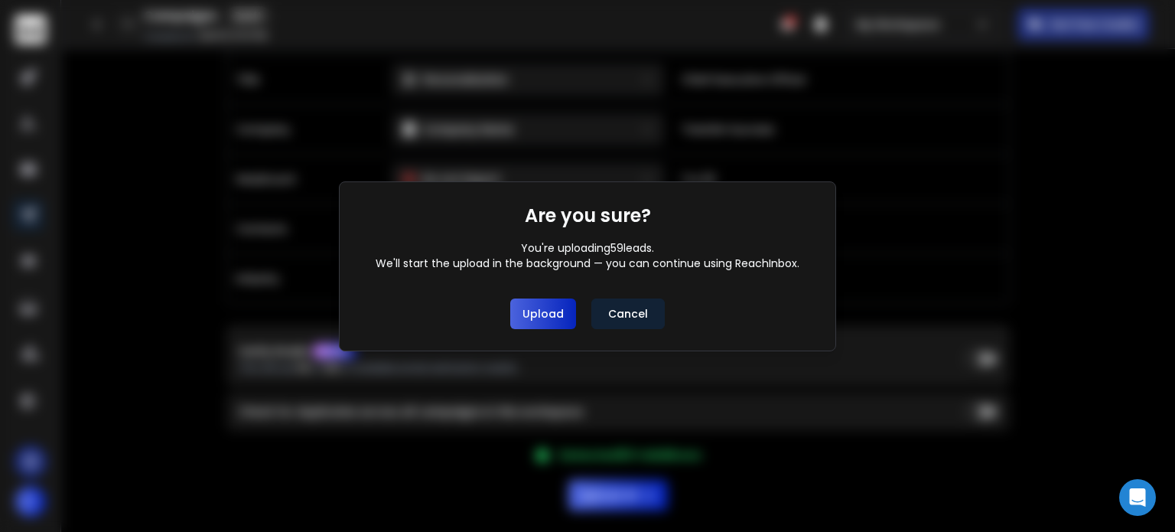
click at [546, 324] on button "Upload" at bounding box center [543, 313] width 66 height 31
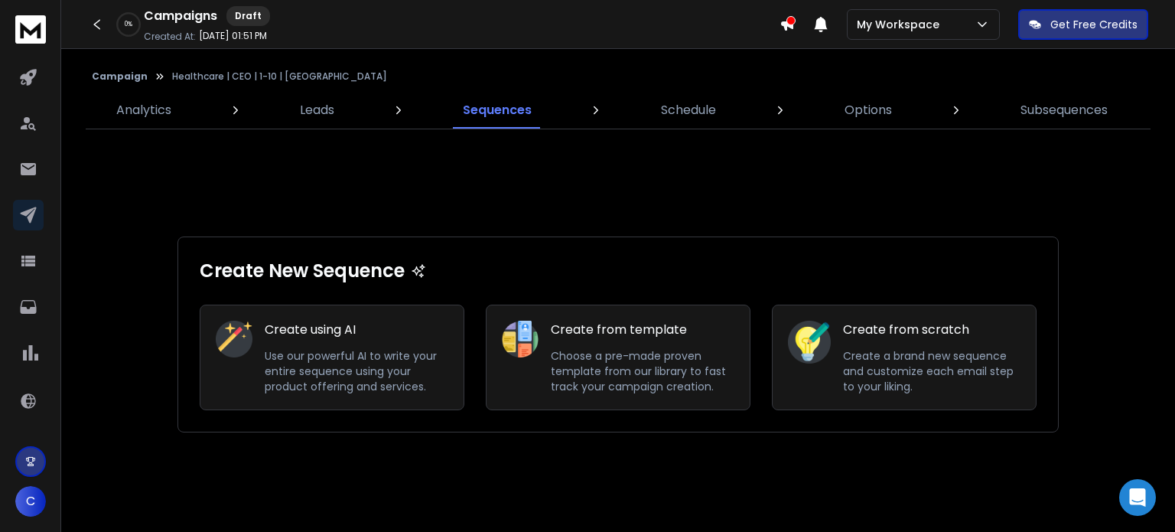
click at [882, 366] on p "Create a brand new sequence and customize each email step to your liking." at bounding box center [931, 371] width 177 height 46
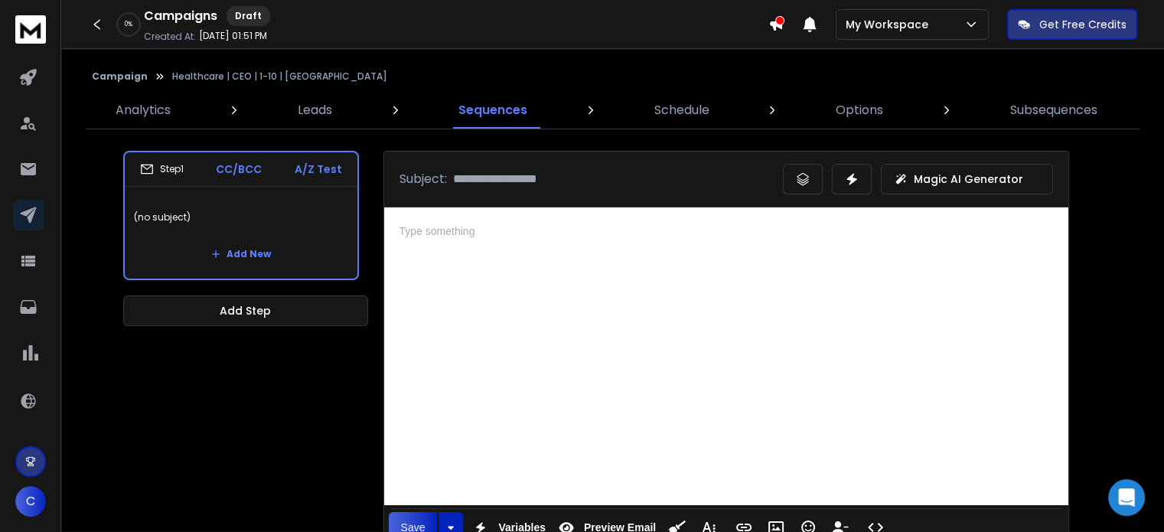
scroll to position [39, 0]
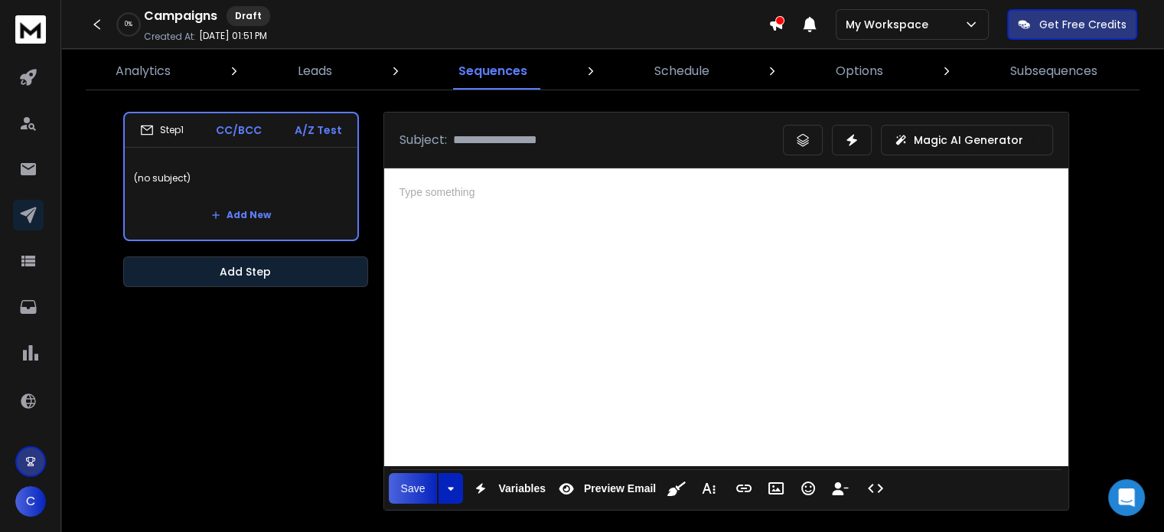
click at [240, 264] on button "Add Step" at bounding box center [245, 271] width 245 height 31
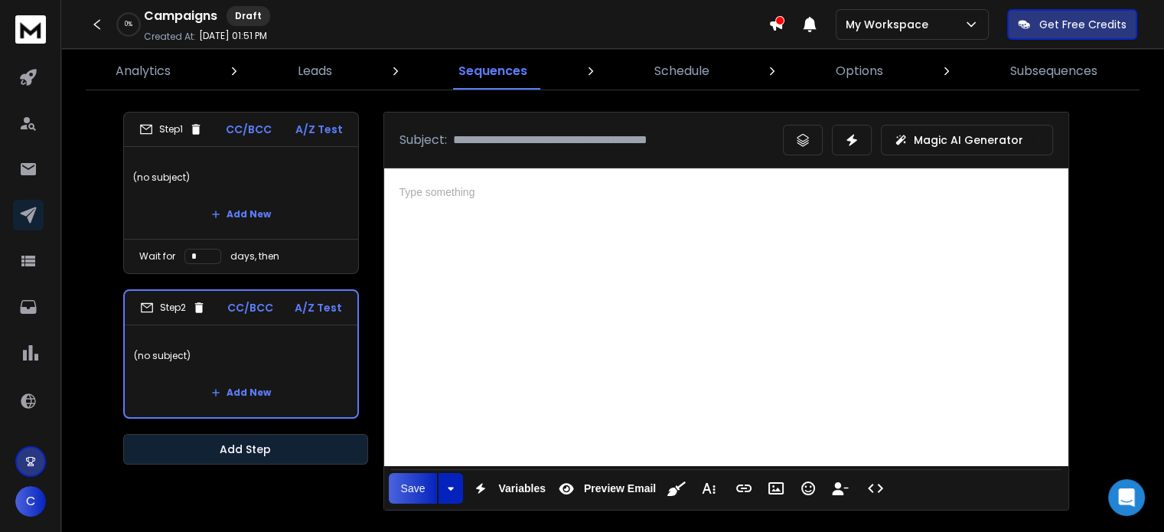
click at [291, 441] on button "Add Step" at bounding box center [245, 449] width 245 height 31
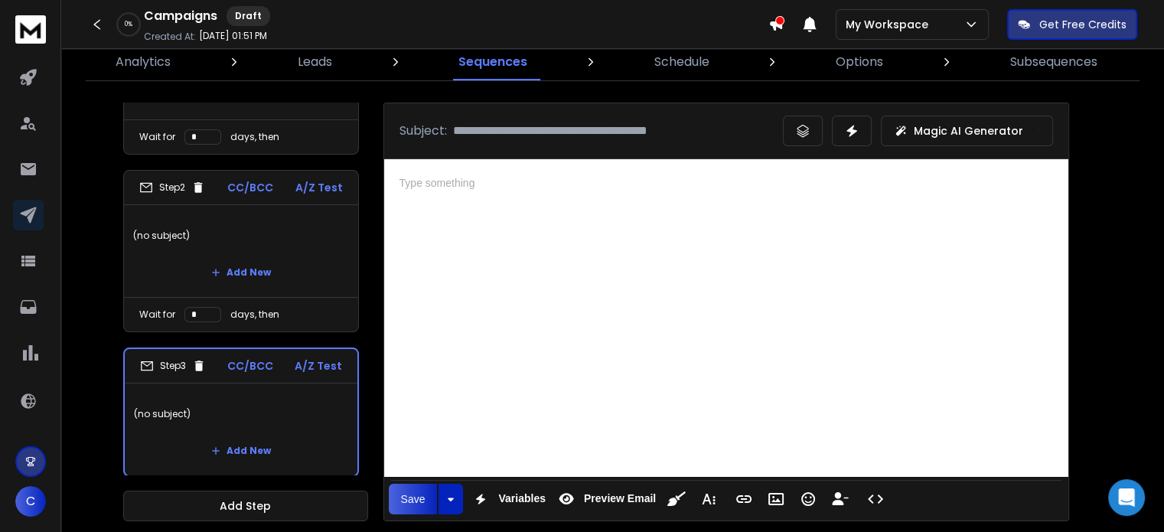
scroll to position [0, 0]
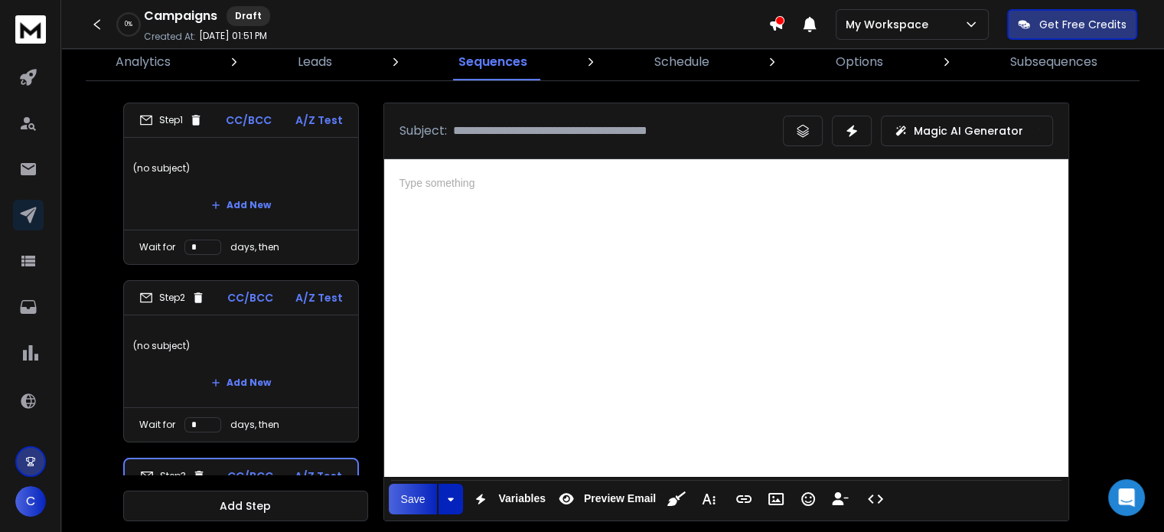
click at [258, 119] on p "CC/BCC" at bounding box center [249, 119] width 46 height 15
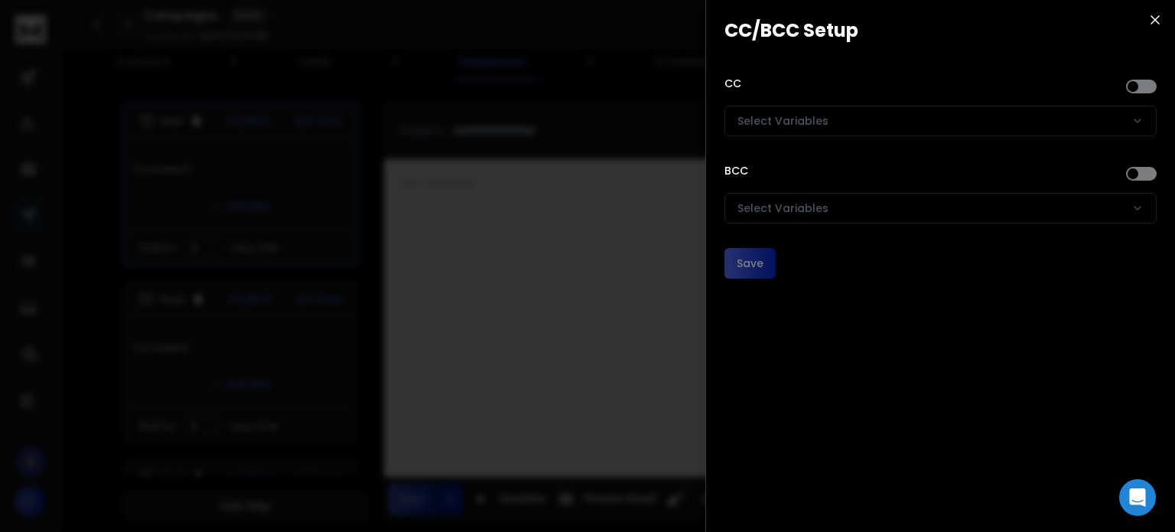
click at [1153, 18] on icon "button" at bounding box center [1155, 20] width 8 height 8
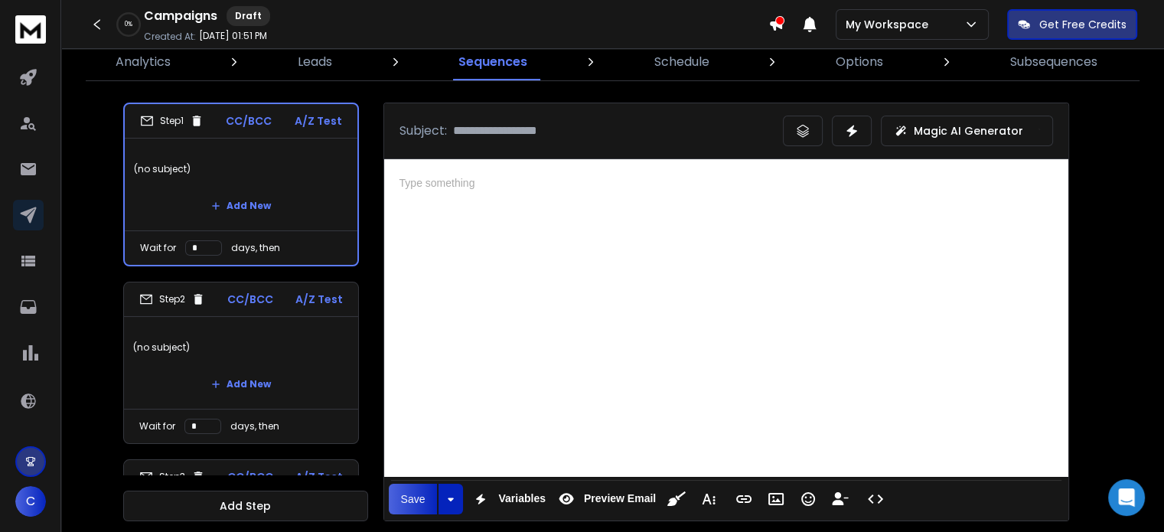
click at [325, 125] on p "A/Z Test" at bounding box center [318, 120] width 47 height 15
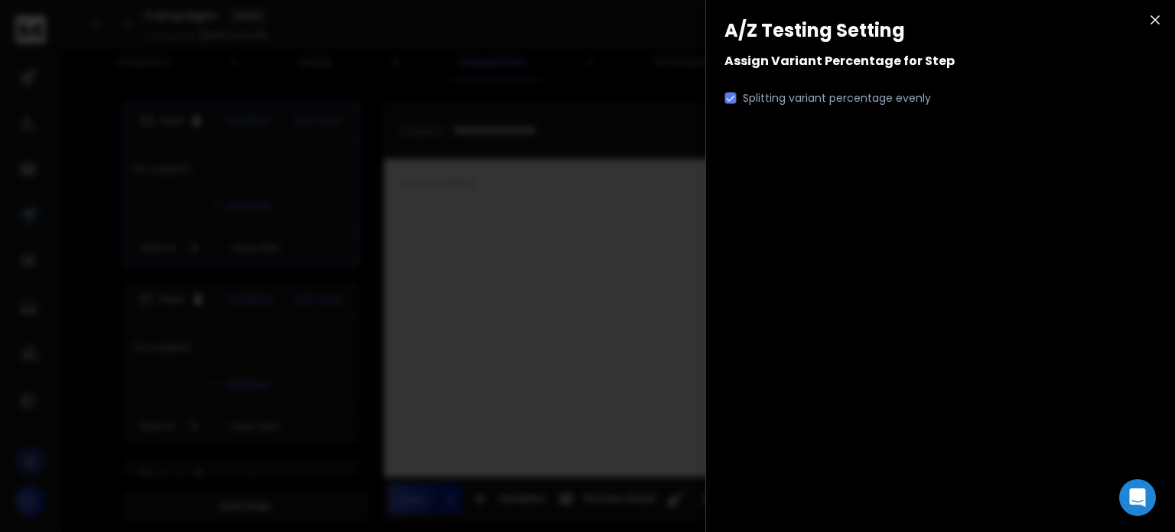
click at [1157, 21] on icon "button" at bounding box center [1155, 19] width 15 height 15
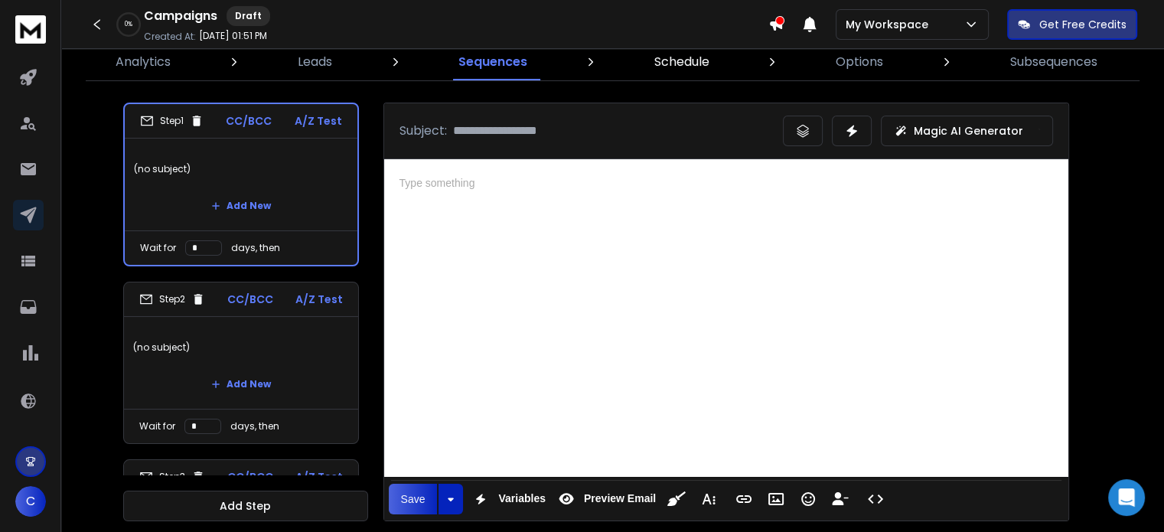
click at [689, 64] on p "Schedule" at bounding box center [681, 62] width 55 height 18
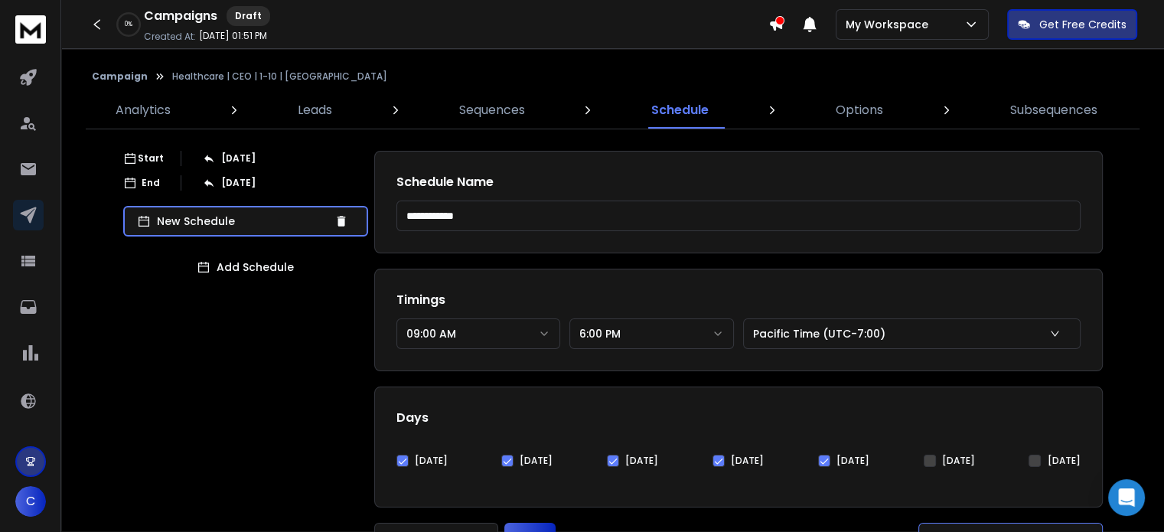
scroll to position [41, 0]
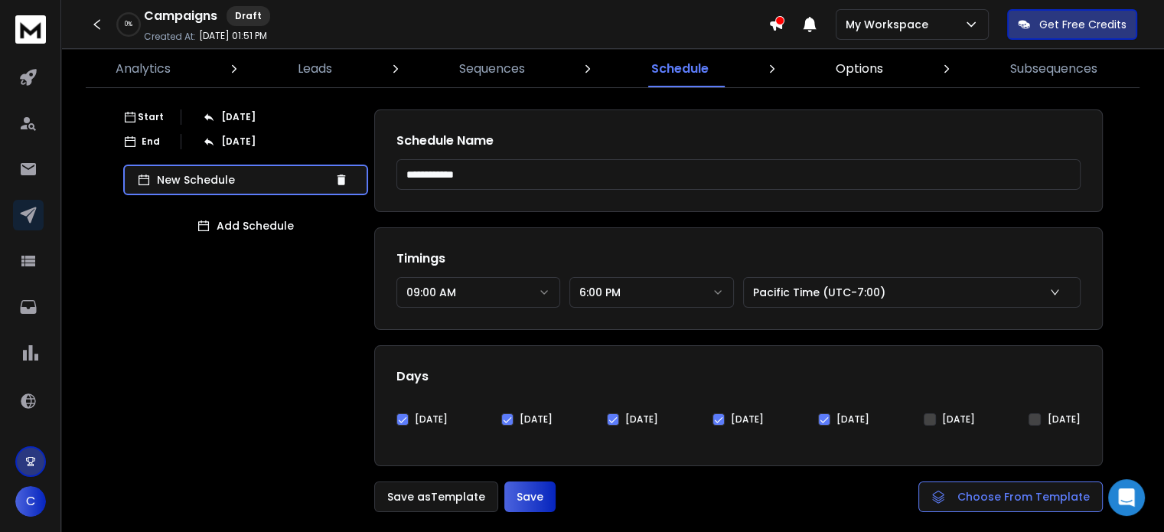
click at [878, 67] on p "Options" at bounding box center [858, 69] width 47 height 18
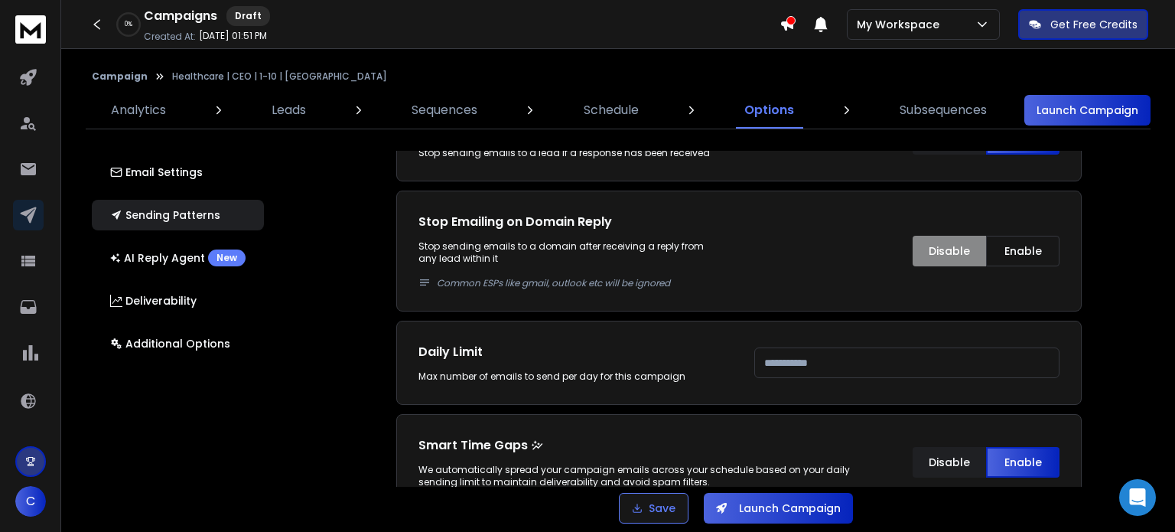
scroll to position [363, 0]
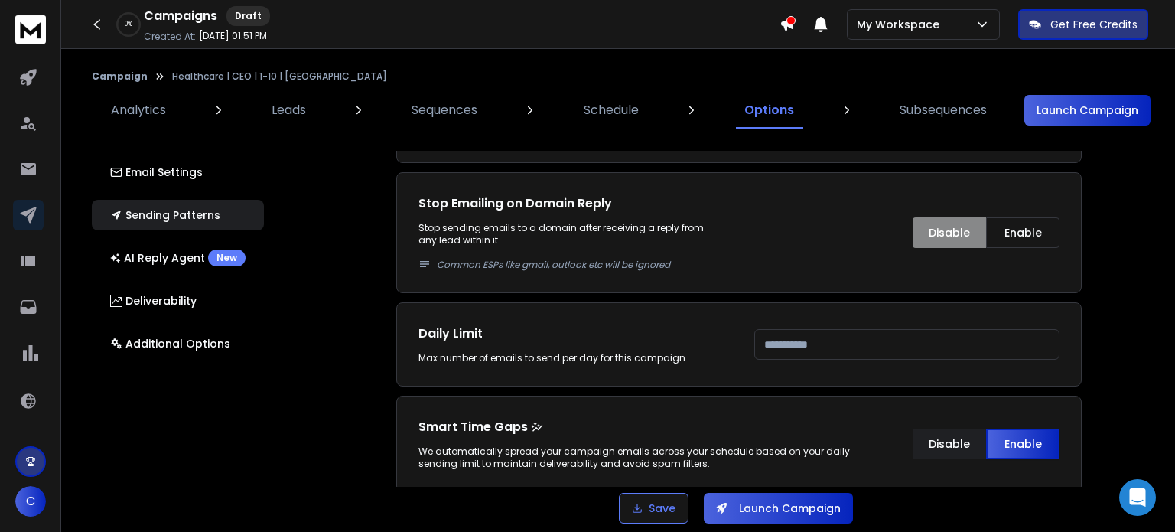
click at [793, 337] on input "***" at bounding box center [906, 344] width 305 height 31
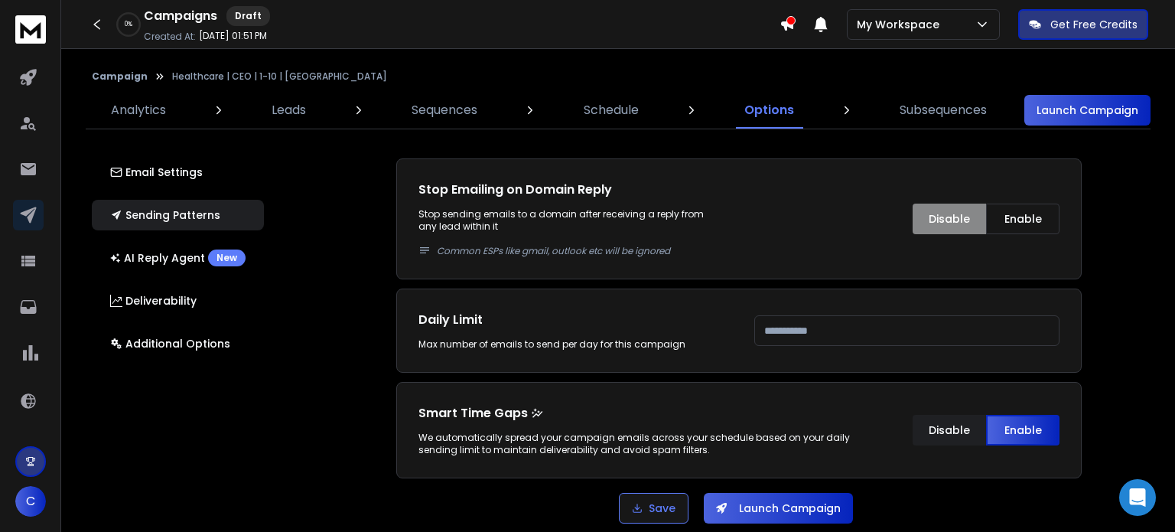
scroll to position [384, 0]
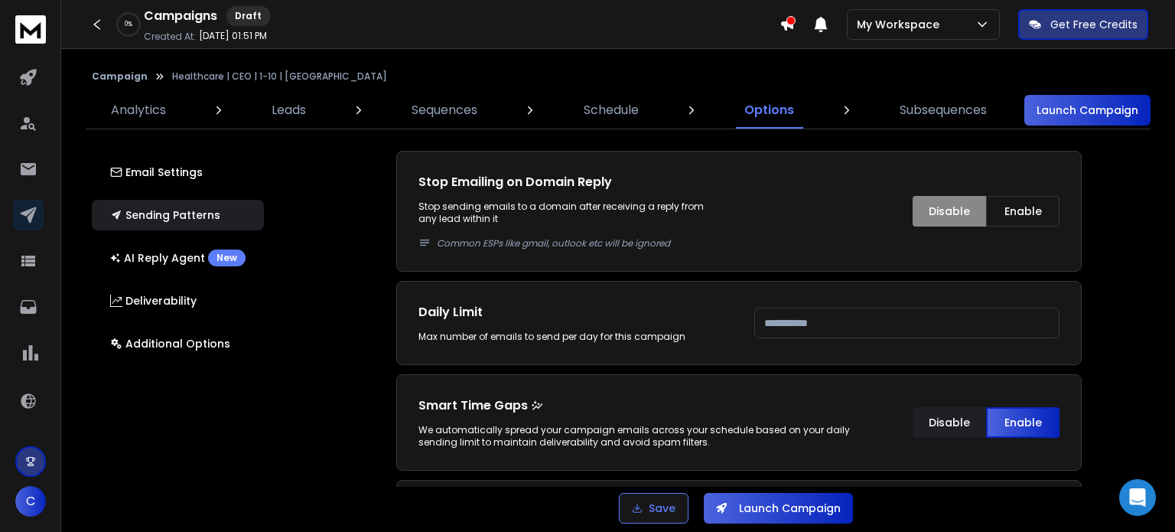
type input "*"
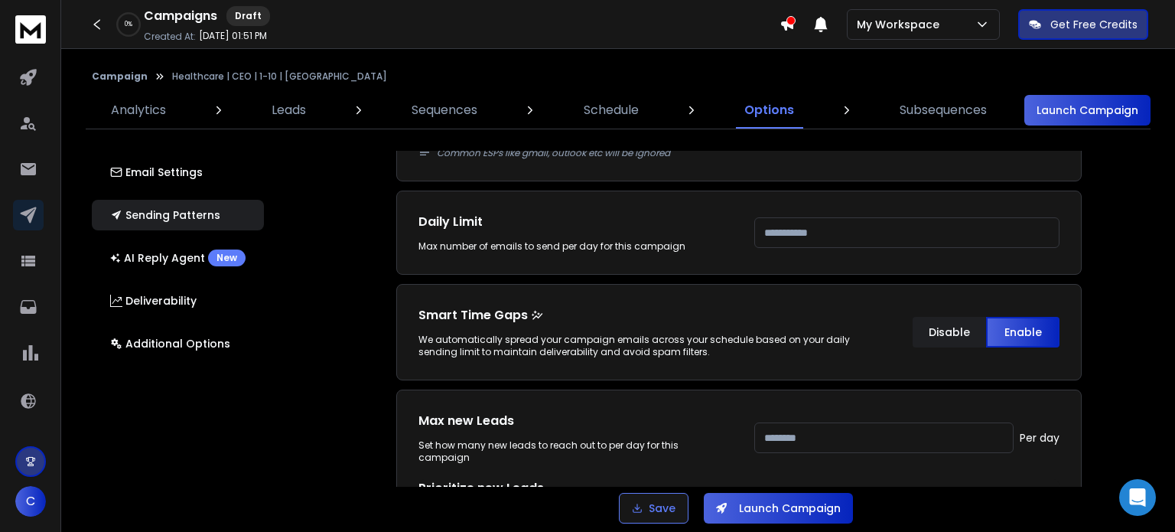
type input "**"
click at [334, 338] on div "Email Accounts Accounts to Use Select one or more accounts to send emails from …" at bounding box center [748, 319] width 920 height 336
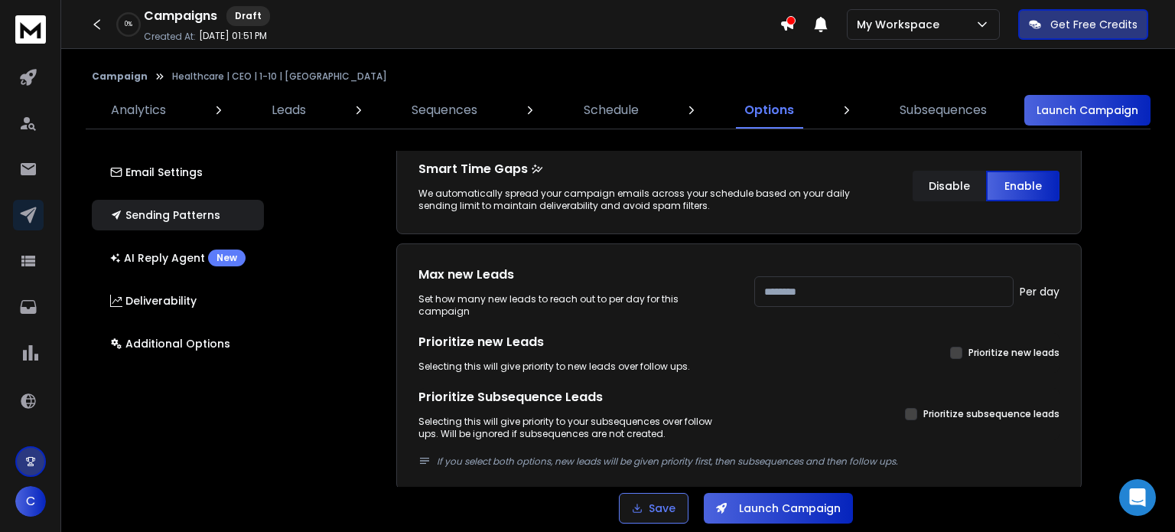
scroll to position [621, 0]
click at [795, 285] on input "***" at bounding box center [883, 290] width 259 height 31
type input "*"
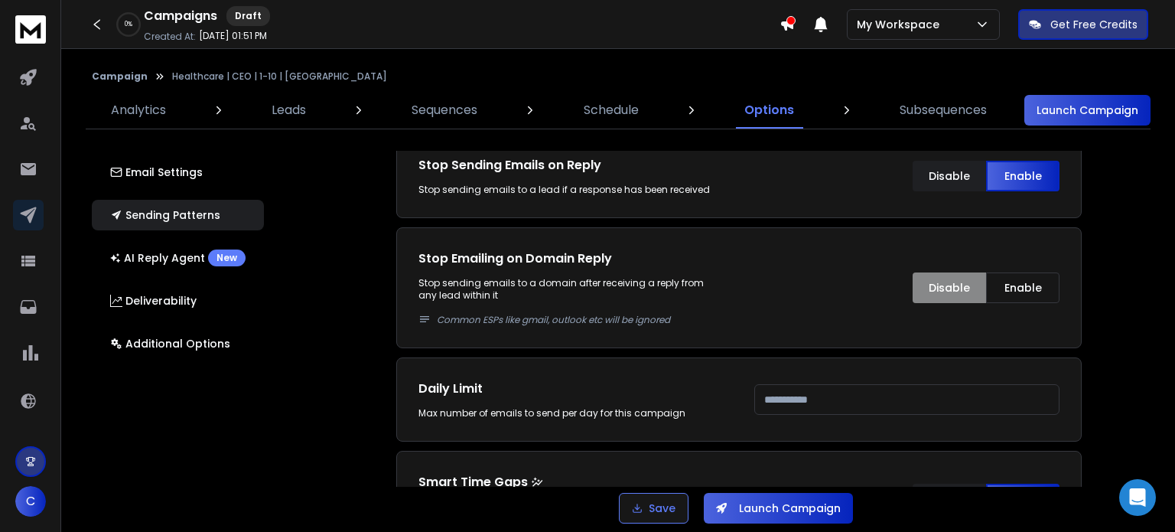
scroll to position [308, 0]
type input "**"
click at [222, 284] on div "Email Settings Sending Patterns AI Reply Agent New Deliverability Additional Op…" at bounding box center [178, 258] width 172 height 202
click at [223, 291] on button "Deliverability" at bounding box center [178, 300] width 172 height 31
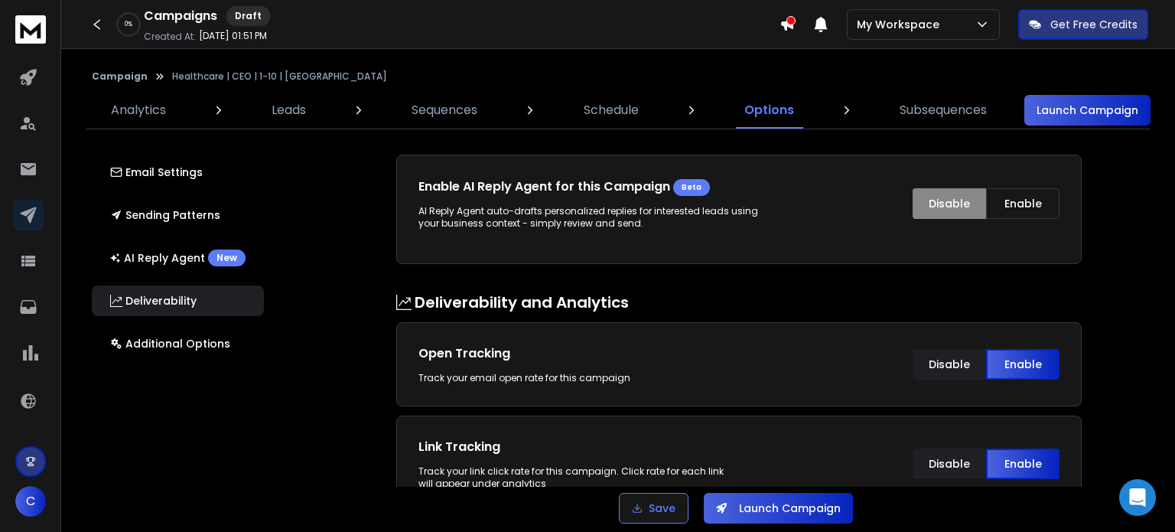
scroll to position [1493, 0]
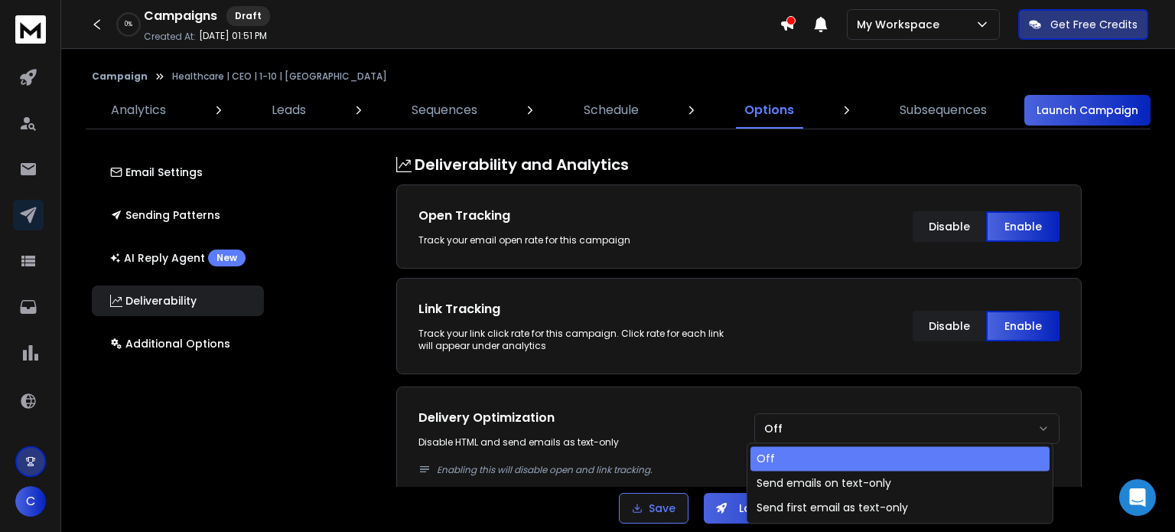
click at [845, 422] on button "Off" at bounding box center [906, 428] width 305 height 31
select select "*"
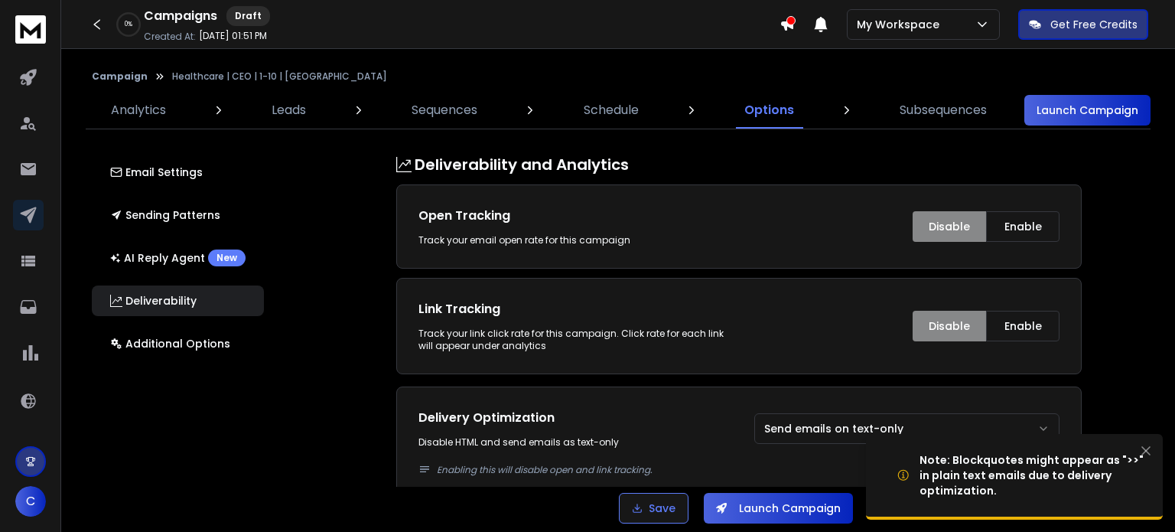
click at [920, 482] on div "Note: Blockquotes might appear as ">>" in plain text emails due to delivery opt…" at bounding box center [1032, 475] width 225 height 46
click at [906, 477] on icon "Notifications (F8)" at bounding box center [904, 475] width 14 height 14
click at [902, 474] on icon "Notifications (F8)" at bounding box center [904, 475] width 14 height 14
click at [872, 397] on div "**********" at bounding box center [738, 442] width 685 height 112
click at [1121, 365] on div "Email Accounts Accounts to Use Select one or more accounts to send emails from …" at bounding box center [748, 319] width 920 height 336
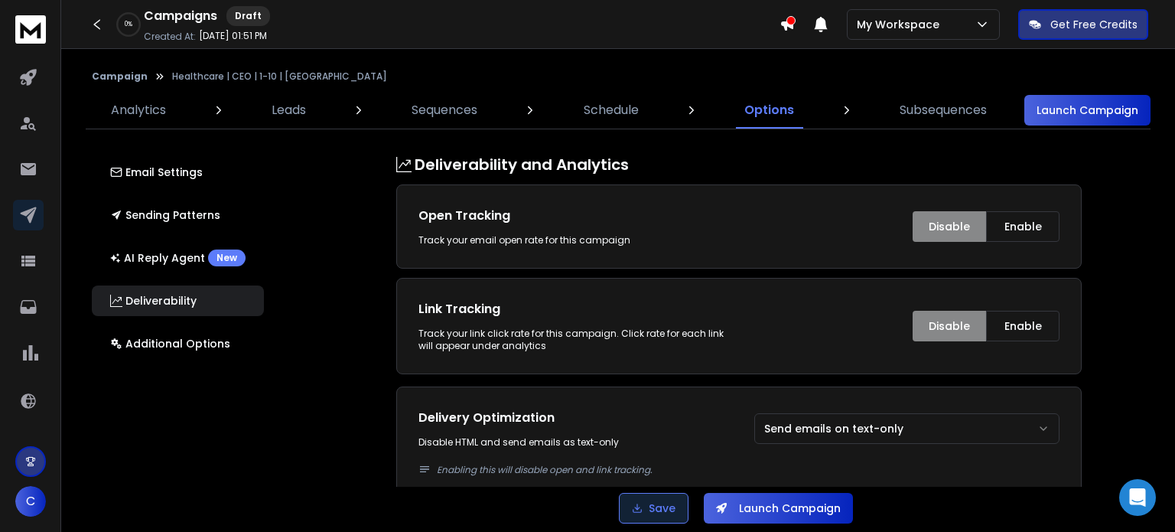
click at [664, 510] on button "Save" at bounding box center [654, 508] width 70 height 31
click at [19, 126] on icon at bounding box center [28, 123] width 18 height 18
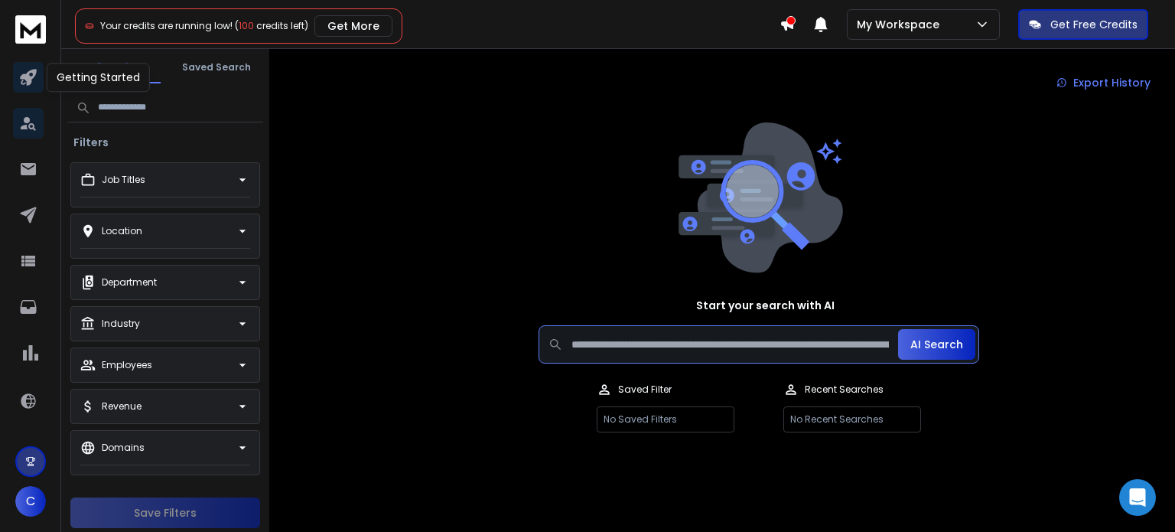
click at [36, 85] on icon at bounding box center [28, 77] width 18 height 18
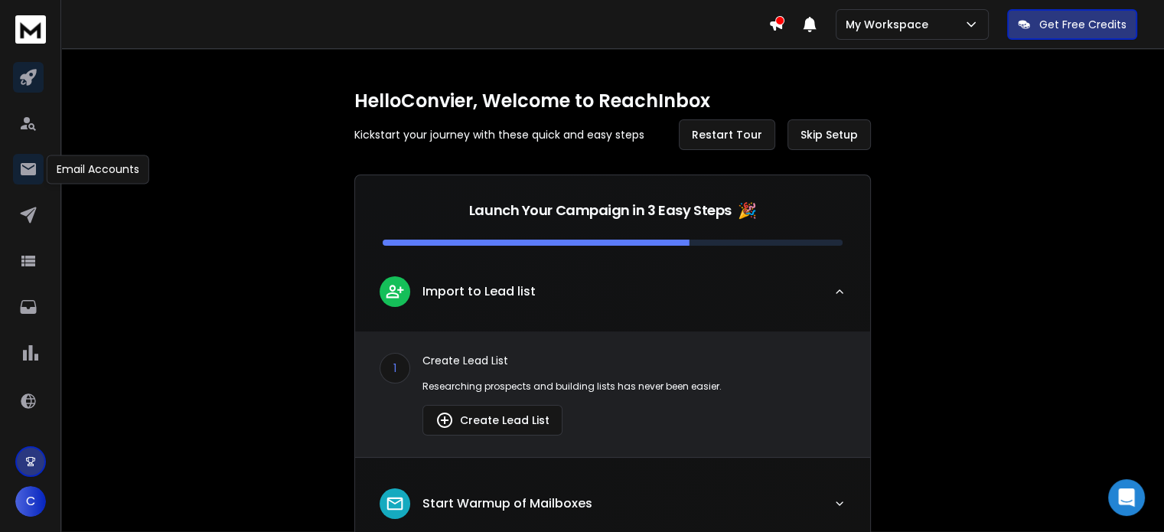
click at [30, 155] on link at bounding box center [28, 169] width 31 height 31
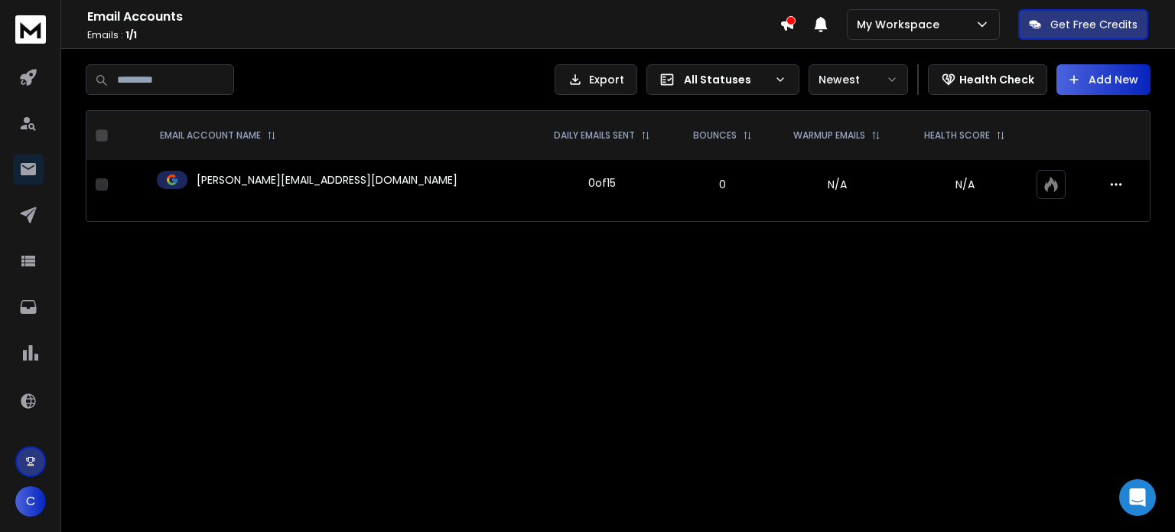
click at [1040, 197] on div at bounding box center [1051, 184] width 29 height 29
click at [1044, 184] on icon at bounding box center [1050, 184] width 13 height 15
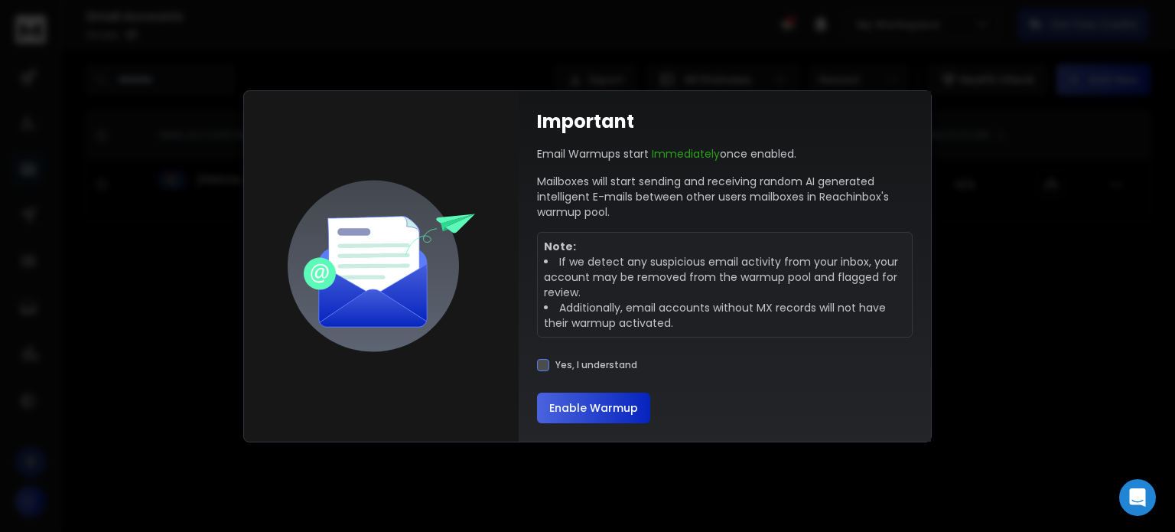
click at [578, 361] on label "Yes, I understand" at bounding box center [596, 365] width 82 height 12
click at [586, 406] on button "Enable Warmup" at bounding box center [593, 407] width 113 height 31
click at [543, 360] on button "Yes, I understand" at bounding box center [543, 365] width 12 height 12
click at [563, 402] on button "Enable Warmup" at bounding box center [593, 407] width 113 height 31
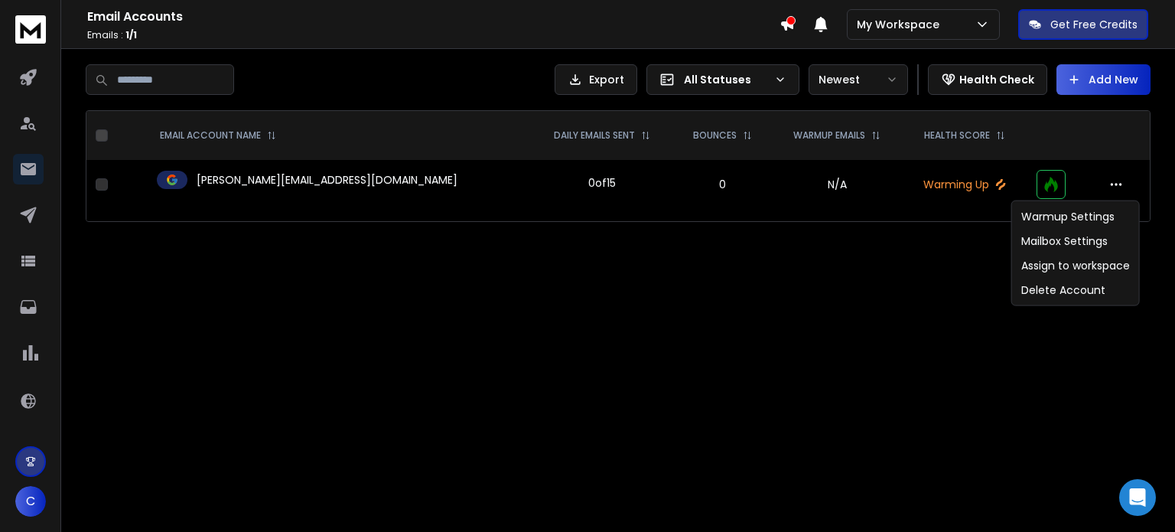
click at [1109, 182] on icon at bounding box center [1116, 184] width 14 height 14
click at [1092, 214] on div "Warmup Settings" at bounding box center [1075, 216] width 121 height 24
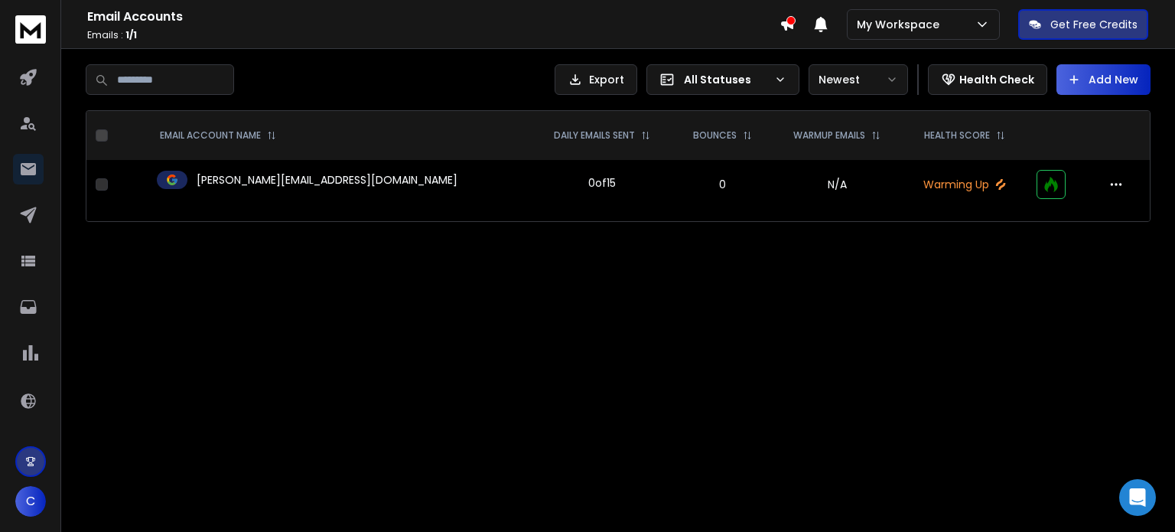
click at [711, 357] on div "Get only verified leads with our AI-powered Lead Finder, starting at $22/mo Try…" at bounding box center [587, 266] width 1175 height 532
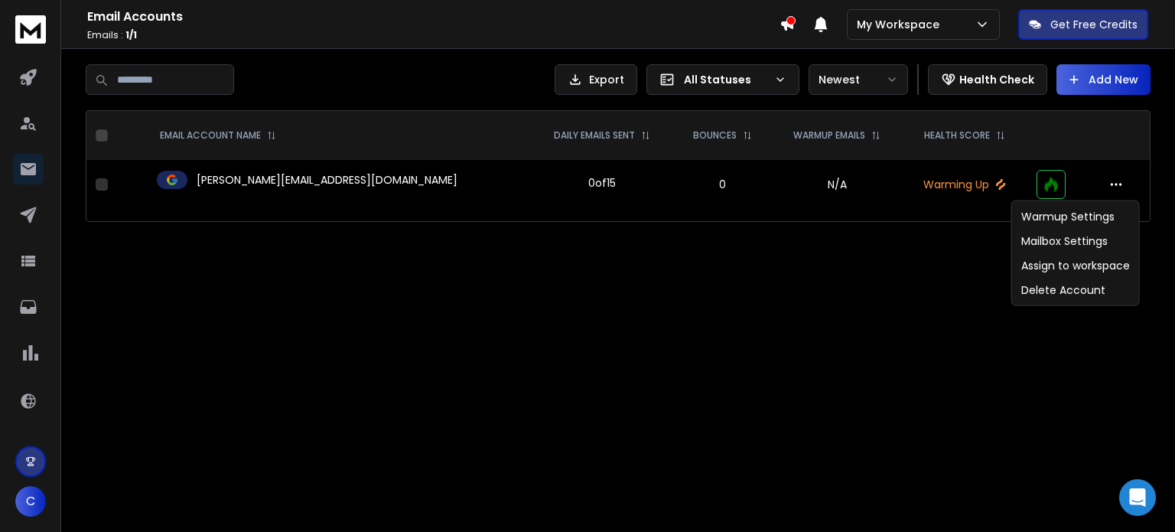
click at [1102, 183] on button at bounding box center [1116, 184] width 48 height 26
click at [1079, 214] on div "Warmup Settings" at bounding box center [1075, 216] width 121 height 24
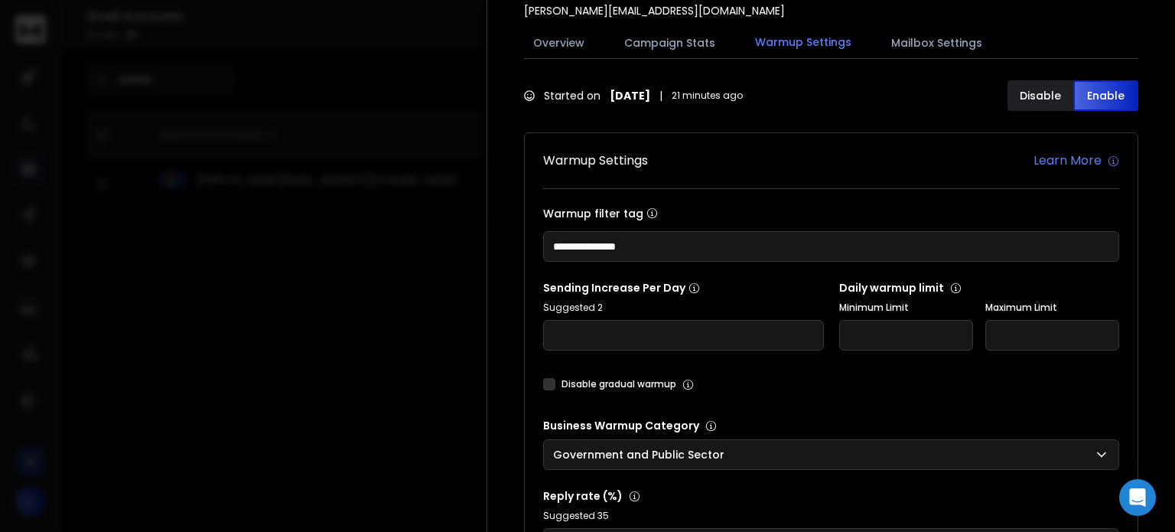
scroll to position [38, 0]
click at [874, 344] on input "*" at bounding box center [906, 336] width 134 height 31
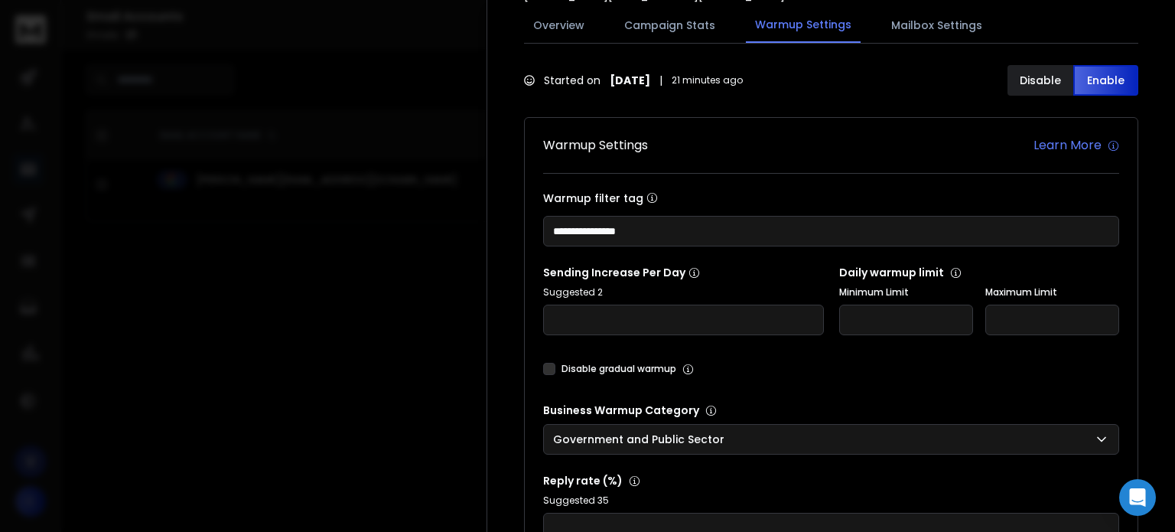
scroll to position [60, 0]
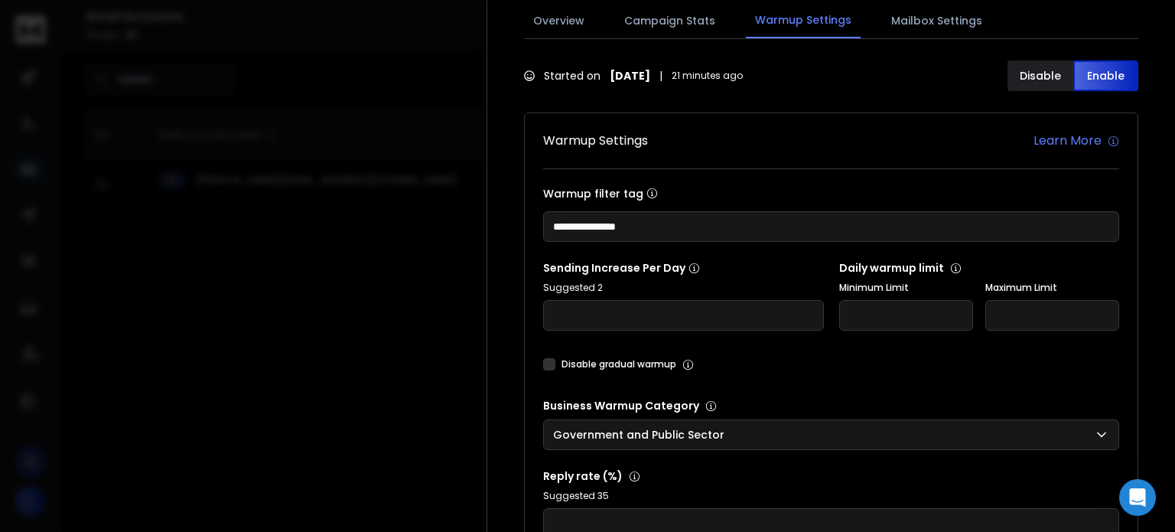
click at [1014, 305] on input "**" at bounding box center [1052, 315] width 134 height 31
type input "**"
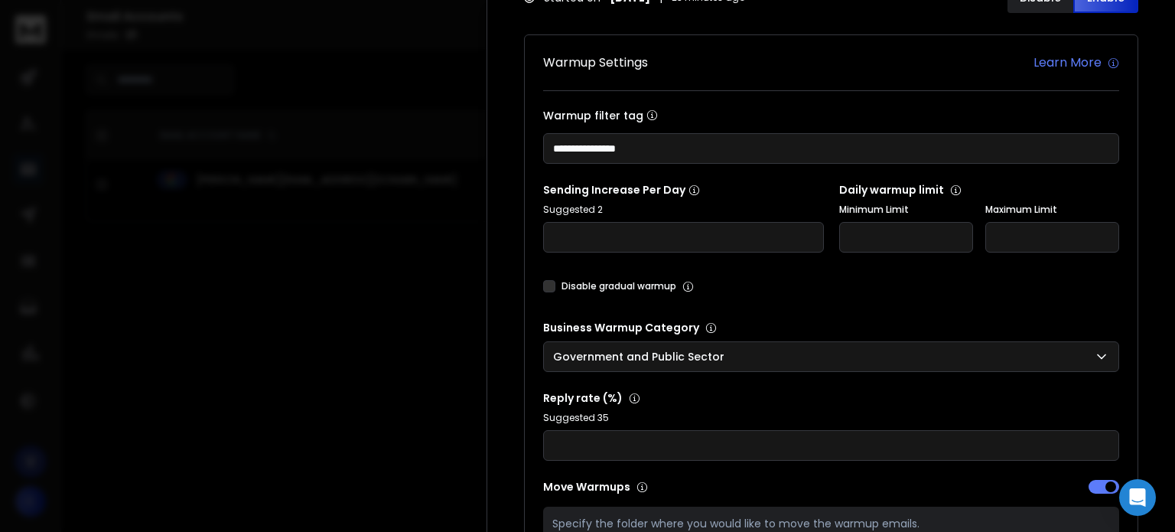
scroll to position [141, 0]
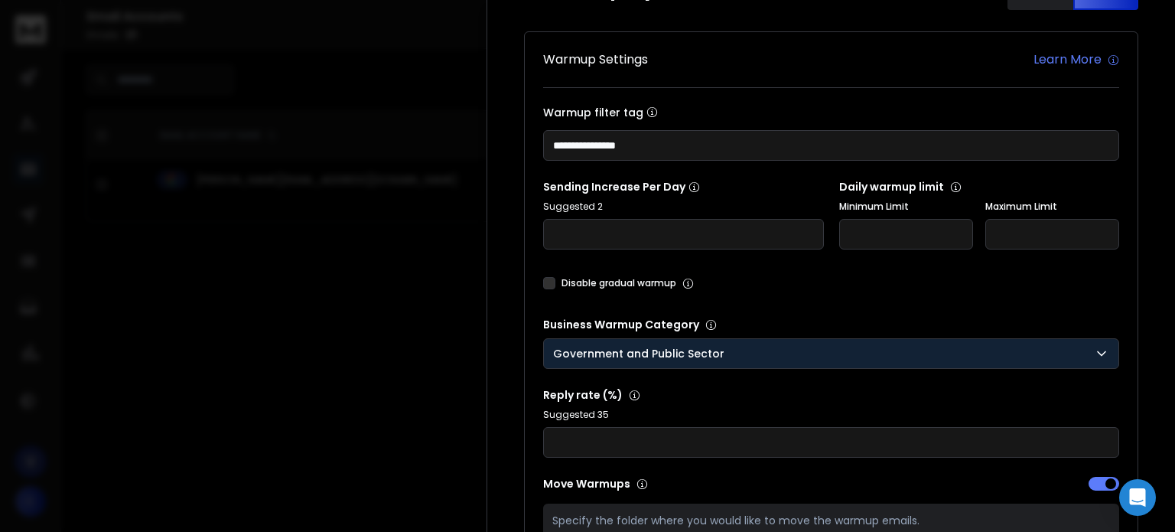
click at [708, 344] on button "Government and Public Sector" at bounding box center [831, 353] width 576 height 31
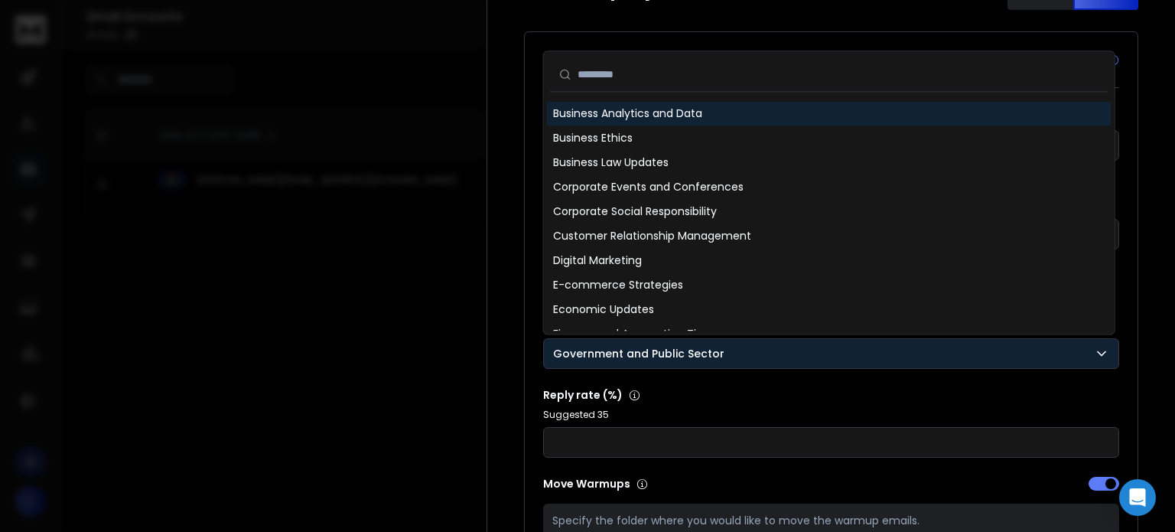
click at [708, 344] on body "**********" at bounding box center [587, 266] width 1175 height 532
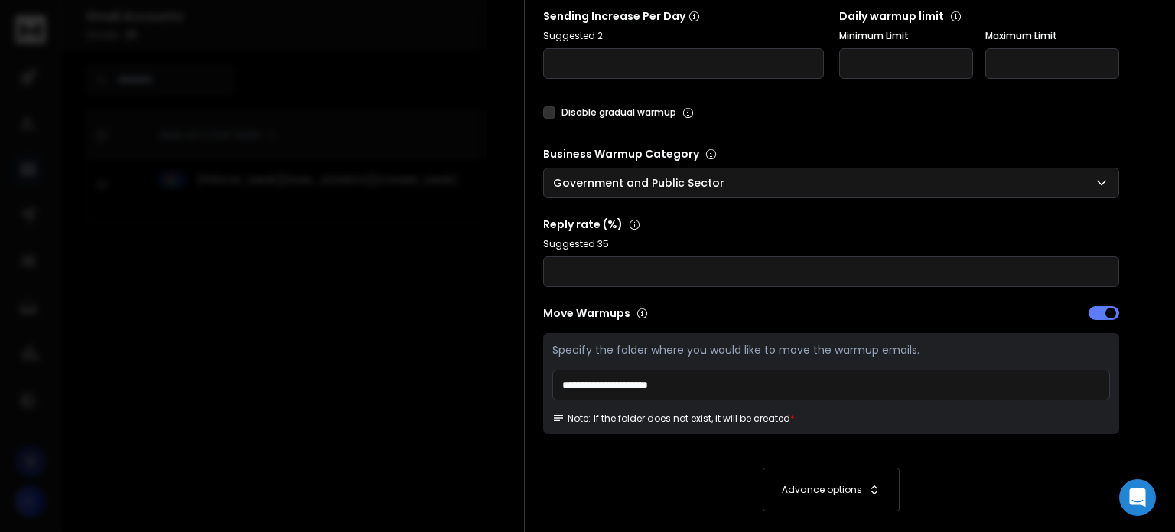
scroll to position [416, 0]
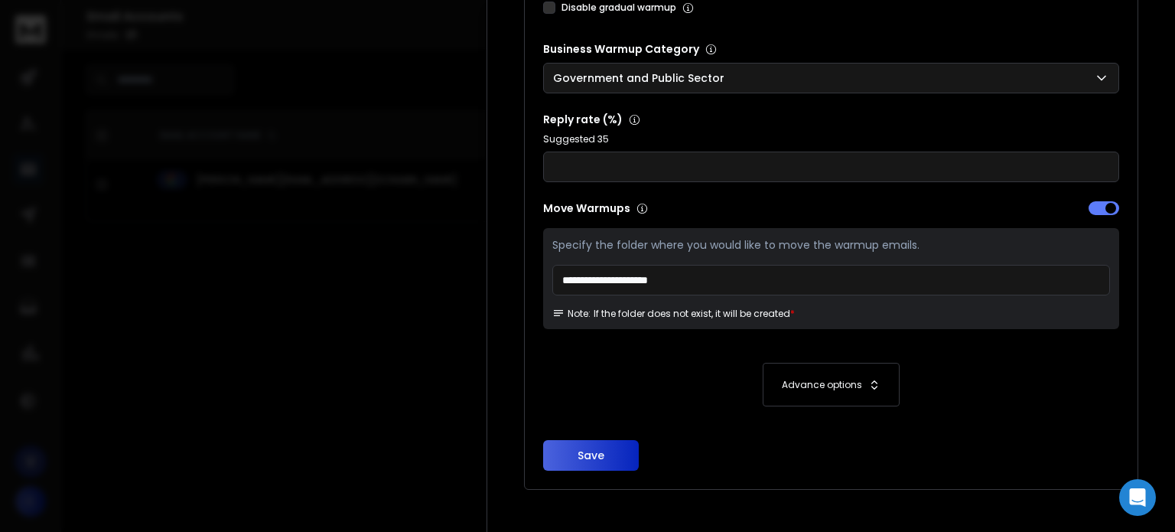
click at [854, 382] on p "Advance options" at bounding box center [822, 385] width 80 height 12
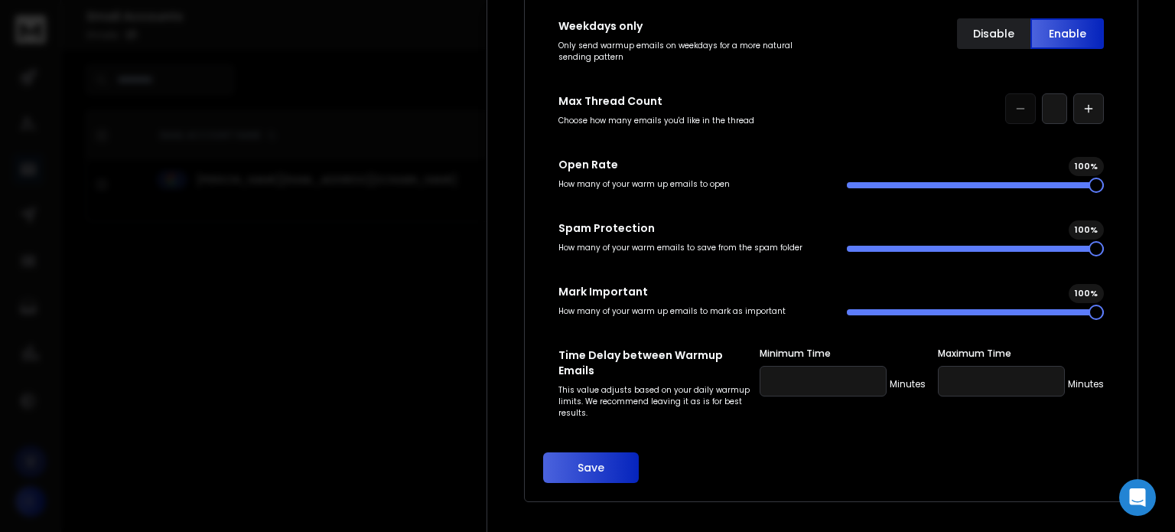
scroll to position [887, 0]
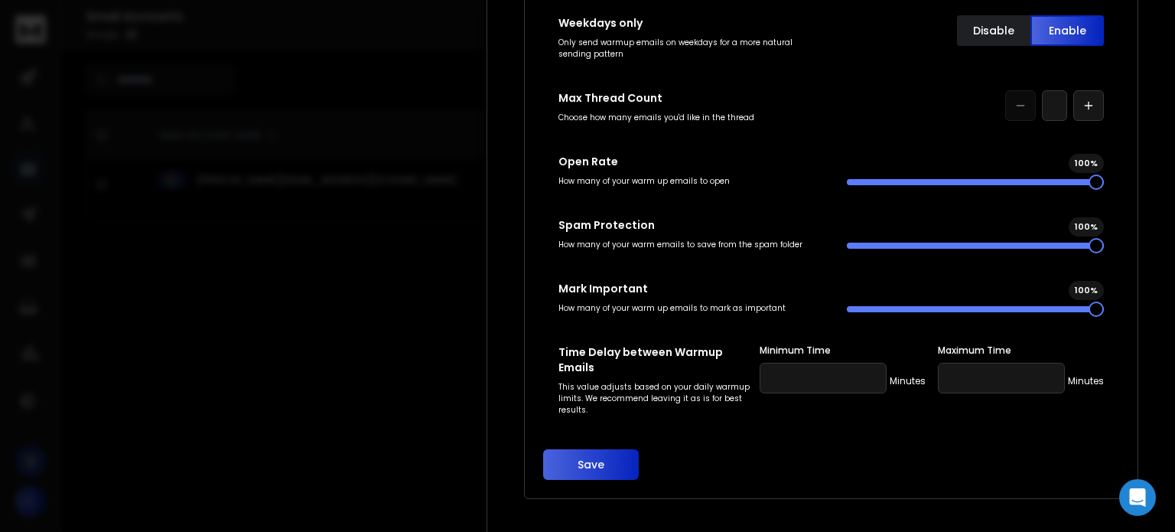
click at [793, 383] on input "number" at bounding box center [823, 378] width 127 height 31
type input "*"
click at [964, 376] on input "number" at bounding box center [1001, 378] width 127 height 31
type input "*"
click at [767, 331] on div "Weekdays only Only send warmup emails on weekdays for a more natural sending pa…" at bounding box center [830, 215] width 545 height 400
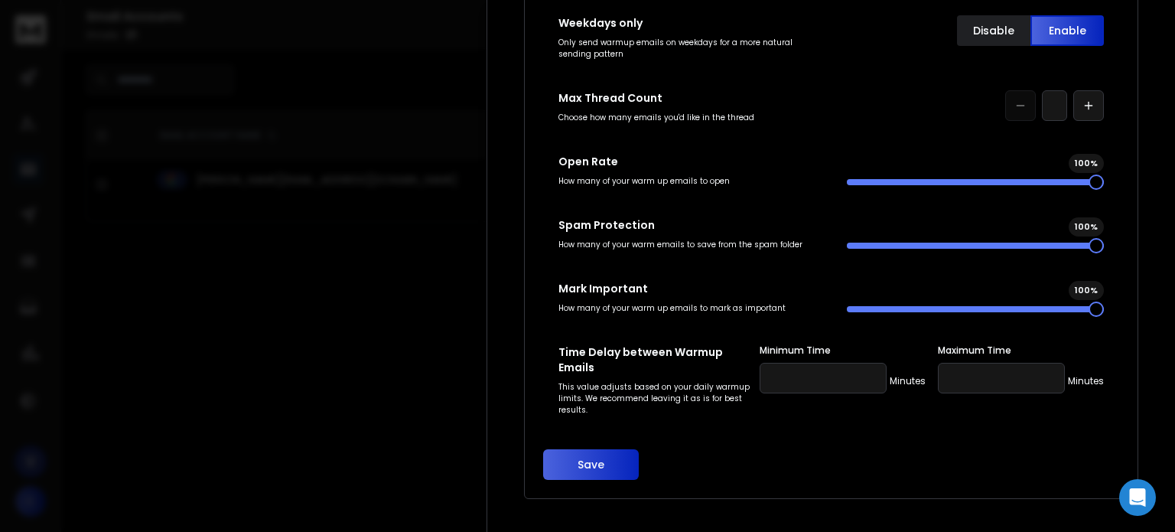
click at [591, 460] on button "Save" at bounding box center [591, 464] width 96 height 31
click at [943, 383] on input "*" at bounding box center [1001, 378] width 127 height 31
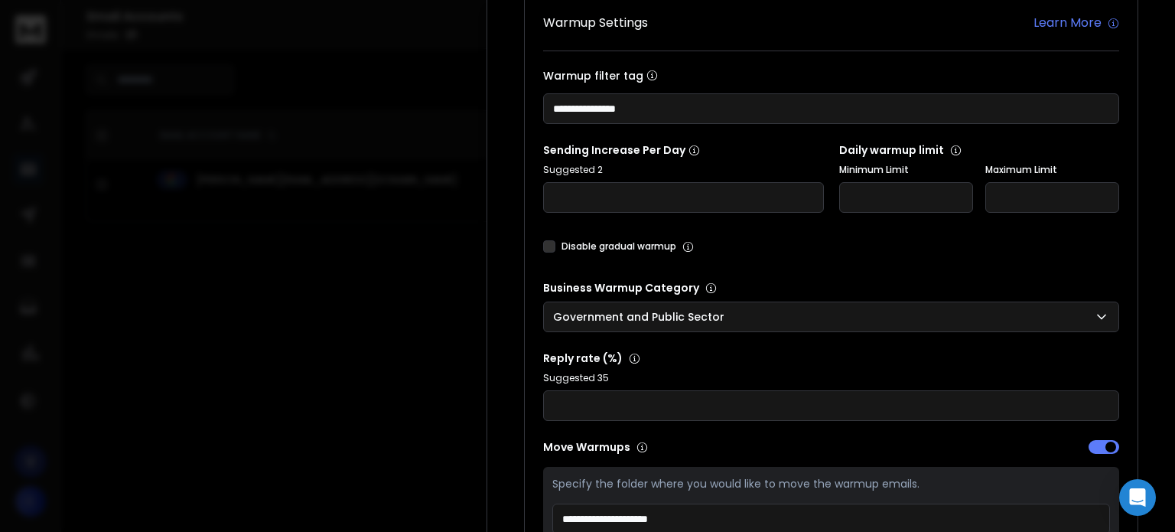
scroll to position [177, 0]
click at [1012, 194] on input "**" at bounding box center [1052, 197] width 134 height 31
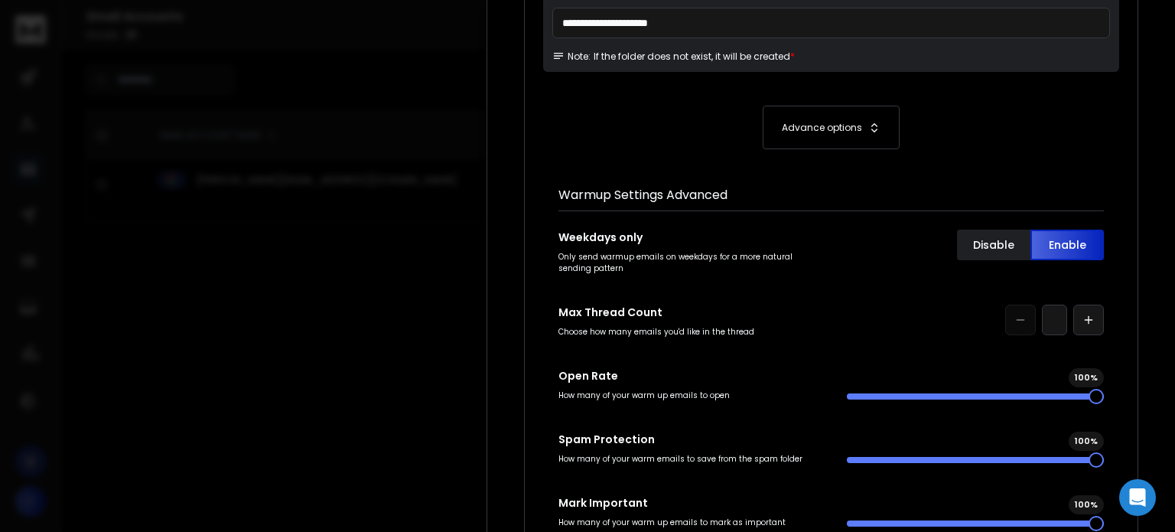
scroll to position [897, 0]
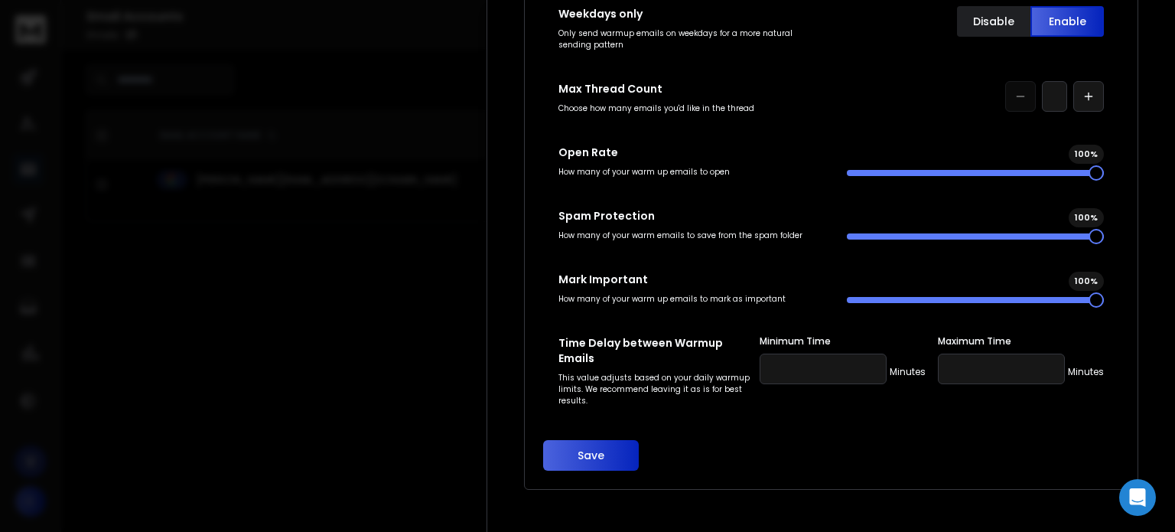
type input "**"
click at [765, 364] on input "*" at bounding box center [823, 368] width 127 height 31
type input "*"
click at [938, 366] on input "*" at bounding box center [1001, 368] width 127 height 31
click at [618, 444] on button "Save" at bounding box center [591, 455] width 96 height 31
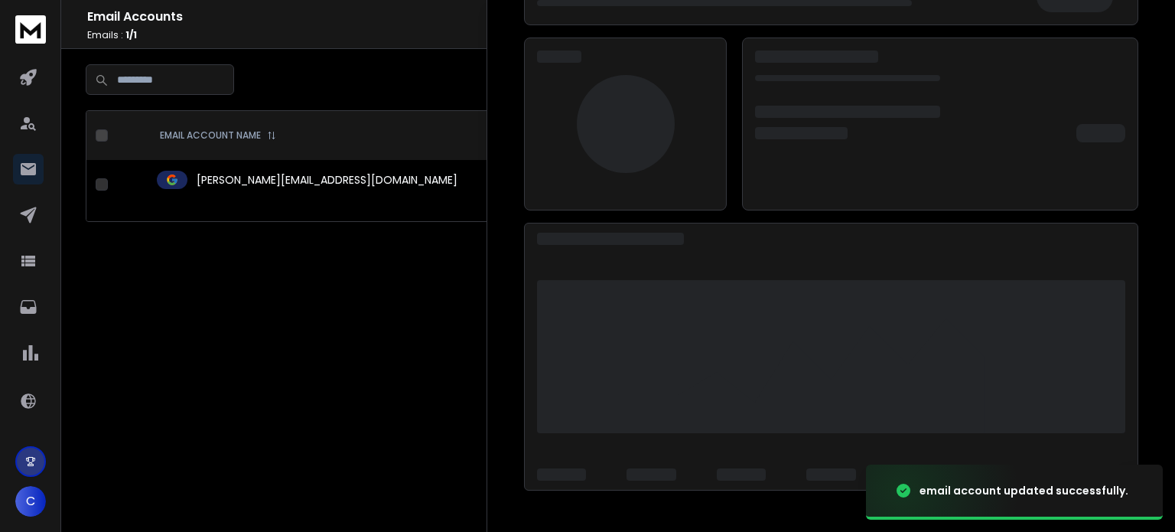
scroll to position [7, 0]
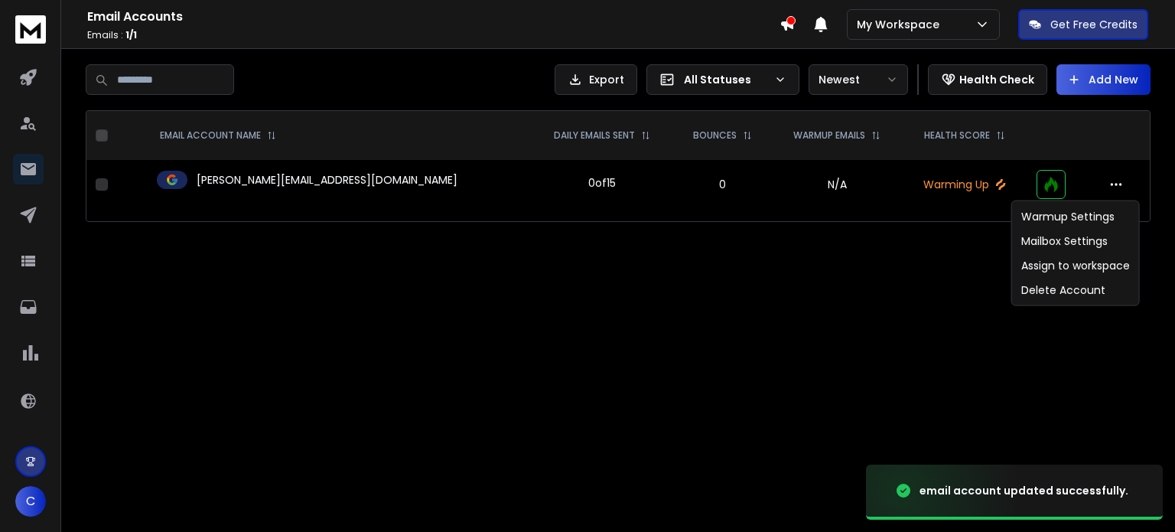
click at [1117, 184] on icon at bounding box center [1116, 184] width 14 height 14
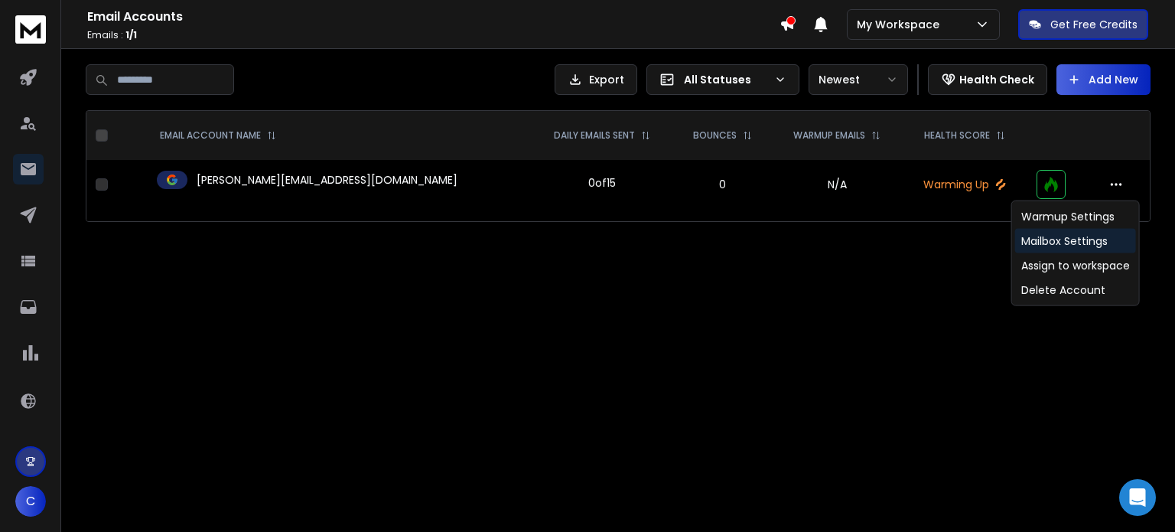
click at [1060, 236] on div "Mailbox Settings" at bounding box center [1075, 241] width 121 height 24
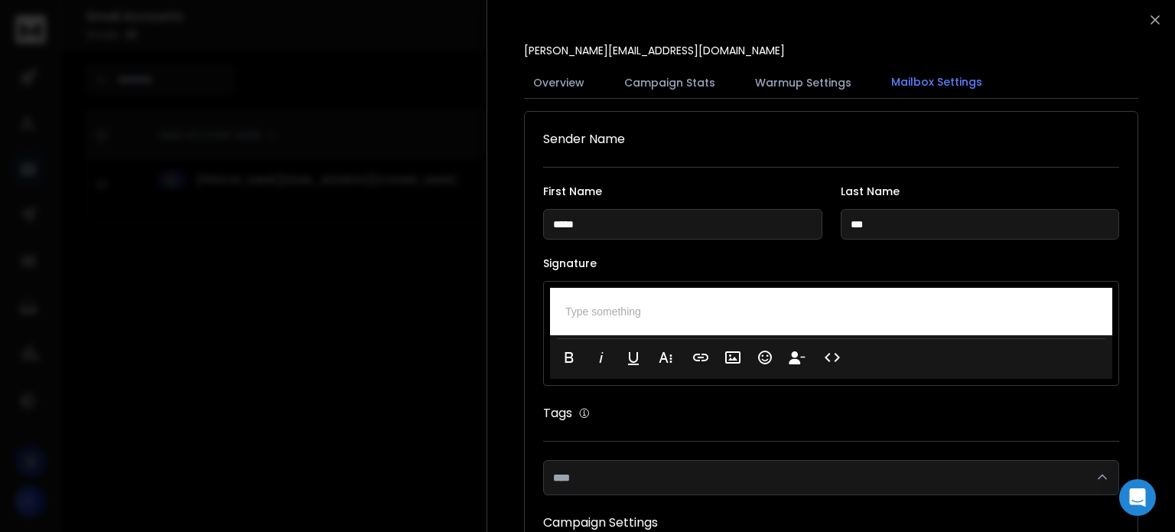
click at [1148, 11] on div "Multi Select Table Sheet [PERSON_NAME][EMAIL_ADDRESS][DOMAIN_NAME] Overview Cam…" at bounding box center [831, 266] width 689 height 532
click at [1154, 24] on icon "button" at bounding box center [1155, 19] width 15 height 15
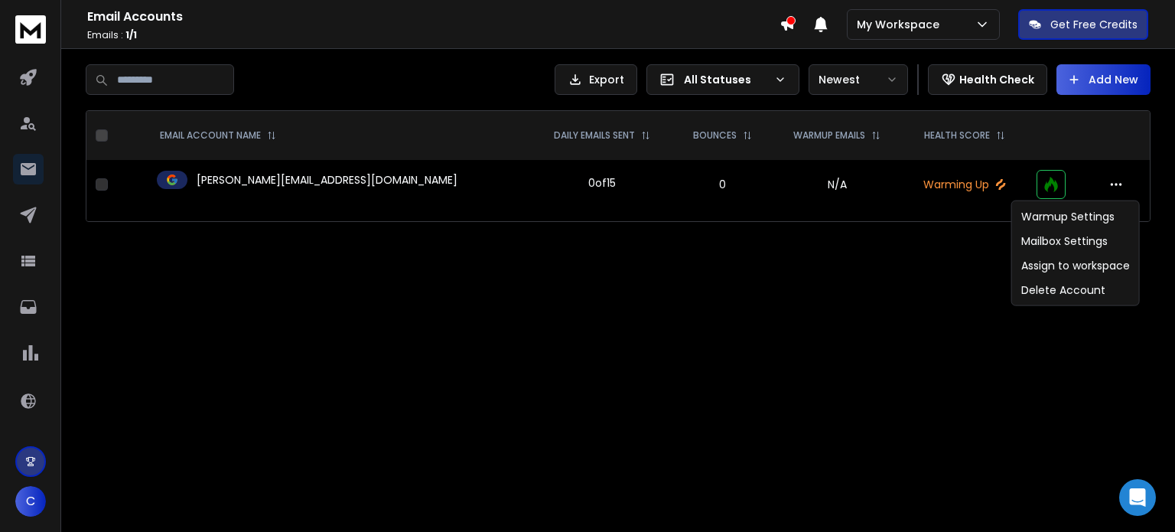
click at [1122, 179] on button at bounding box center [1116, 184] width 48 height 26
click at [1100, 216] on div "Warmup Settings" at bounding box center [1075, 216] width 121 height 24
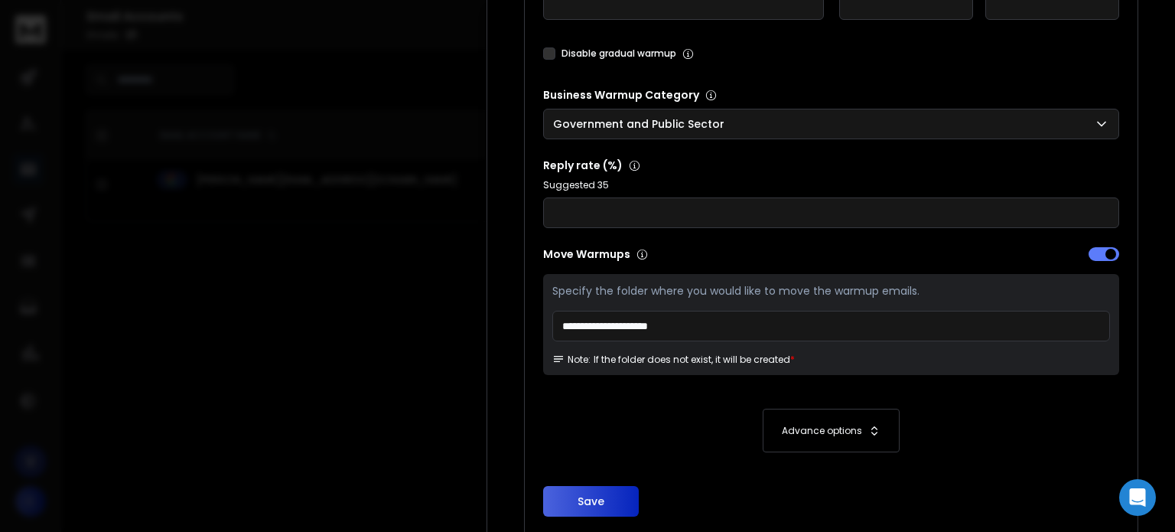
scroll to position [416, 0]
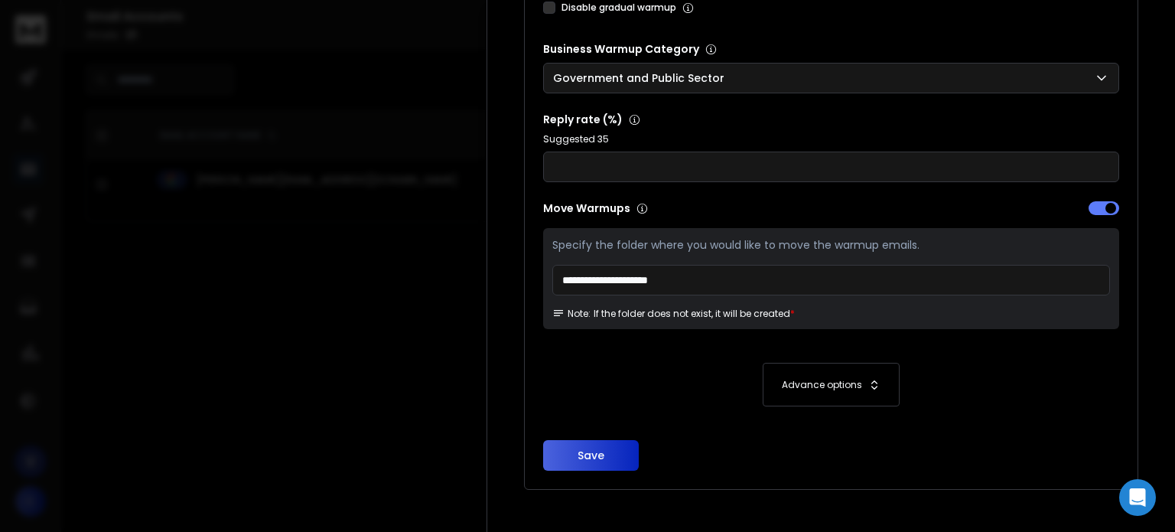
click at [808, 385] on p "Advance options" at bounding box center [822, 385] width 80 height 12
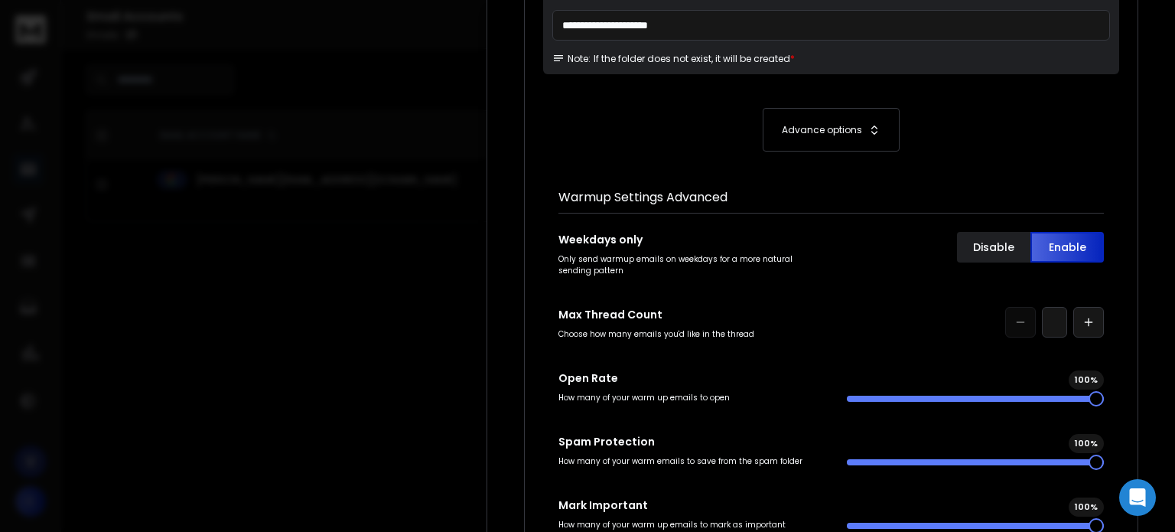
scroll to position [897, 0]
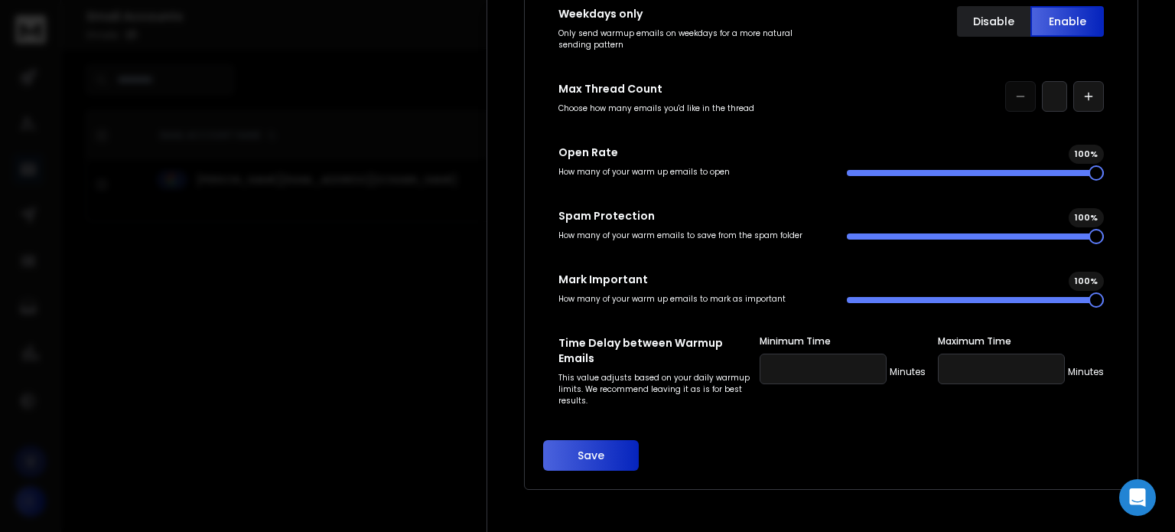
click at [760, 370] on input "*" at bounding box center [823, 368] width 127 height 31
type input "*"
click at [971, 348] on div "Maximum Time * Minutes" at bounding box center [1021, 370] width 166 height 71
click at [959, 363] on input "*" at bounding box center [1001, 368] width 127 height 31
click at [832, 370] on input "*" at bounding box center [823, 368] width 127 height 31
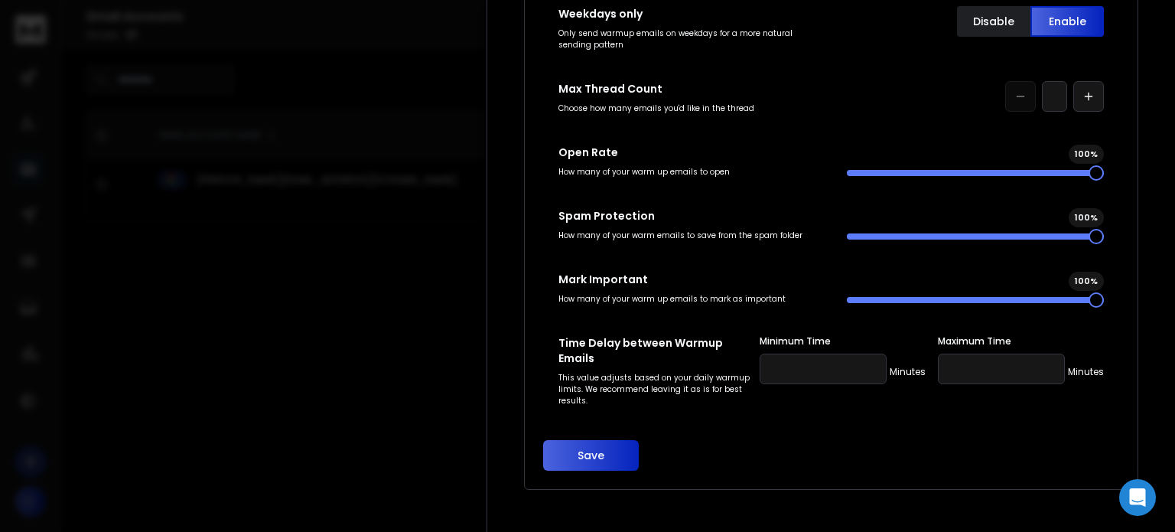
type input "*"
click at [604, 444] on button "Save" at bounding box center [591, 455] width 96 height 31
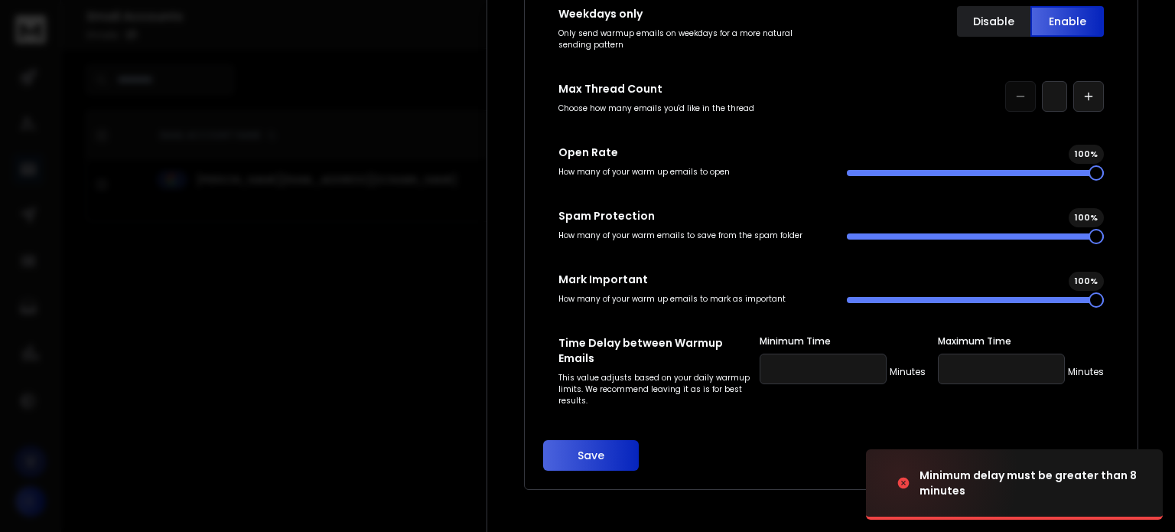
click at [767, 372] on input "*" at bounding box center [823, 368] width 127 height 31
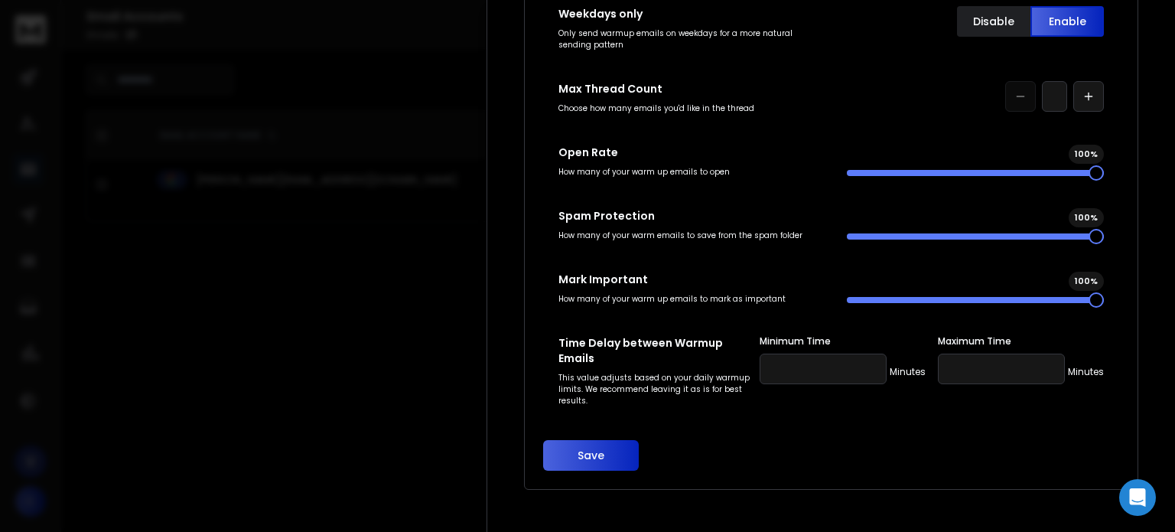
type input "*"
click at [938, 355] on input "*" at bounding box center [1001, 368] width 127 height 31
type input "**"
click at [601, 453] on button "Save" at bounding box center [591, 455] width 96 height 31
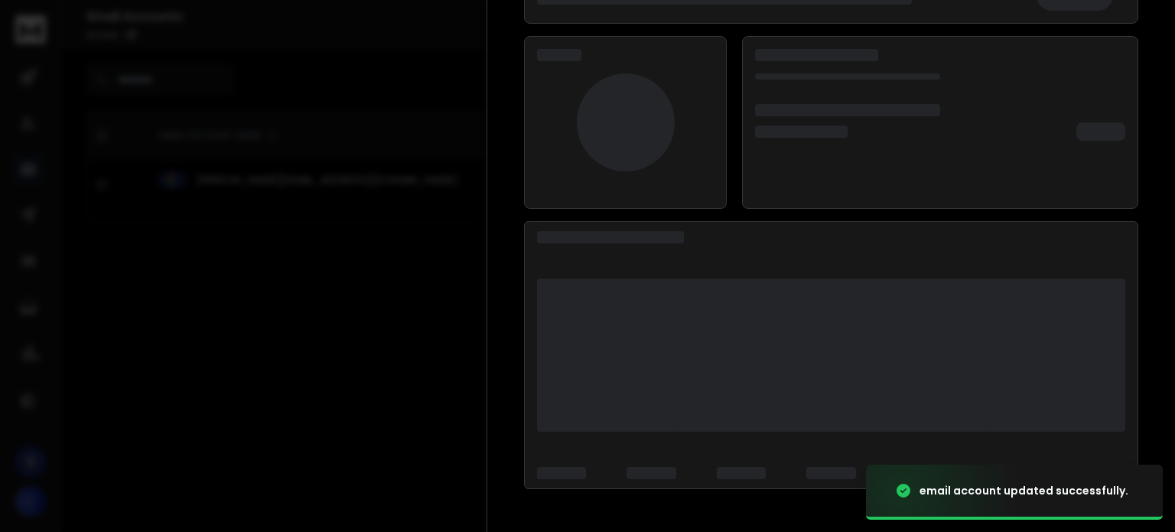
scroll to position [476, 0]
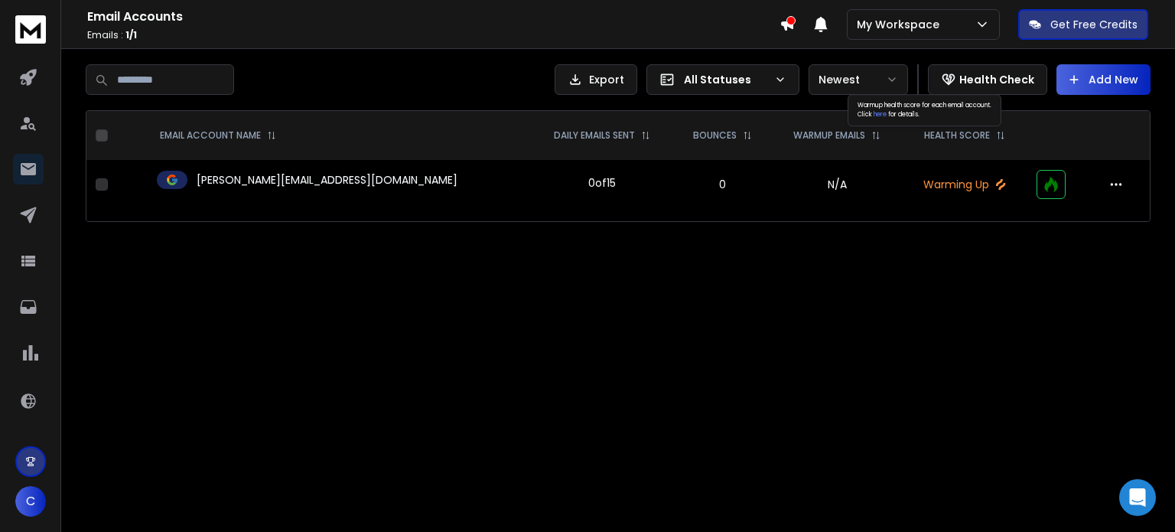
click at [941, 131] on p "HEALTH SCORE" at bounding box center [957, 135] width 66 height 12
click at [21, 169] on icon at bounding box center [28, 169] width 15 height 12
click at [31, 173] on icon at bounding box center [28, 169] width 15 height 12
click at [31, 211] on icon at bounding box center [28, 215] width 16 height 16
